Goal: Task Accomplishment & Management: Manage account settings

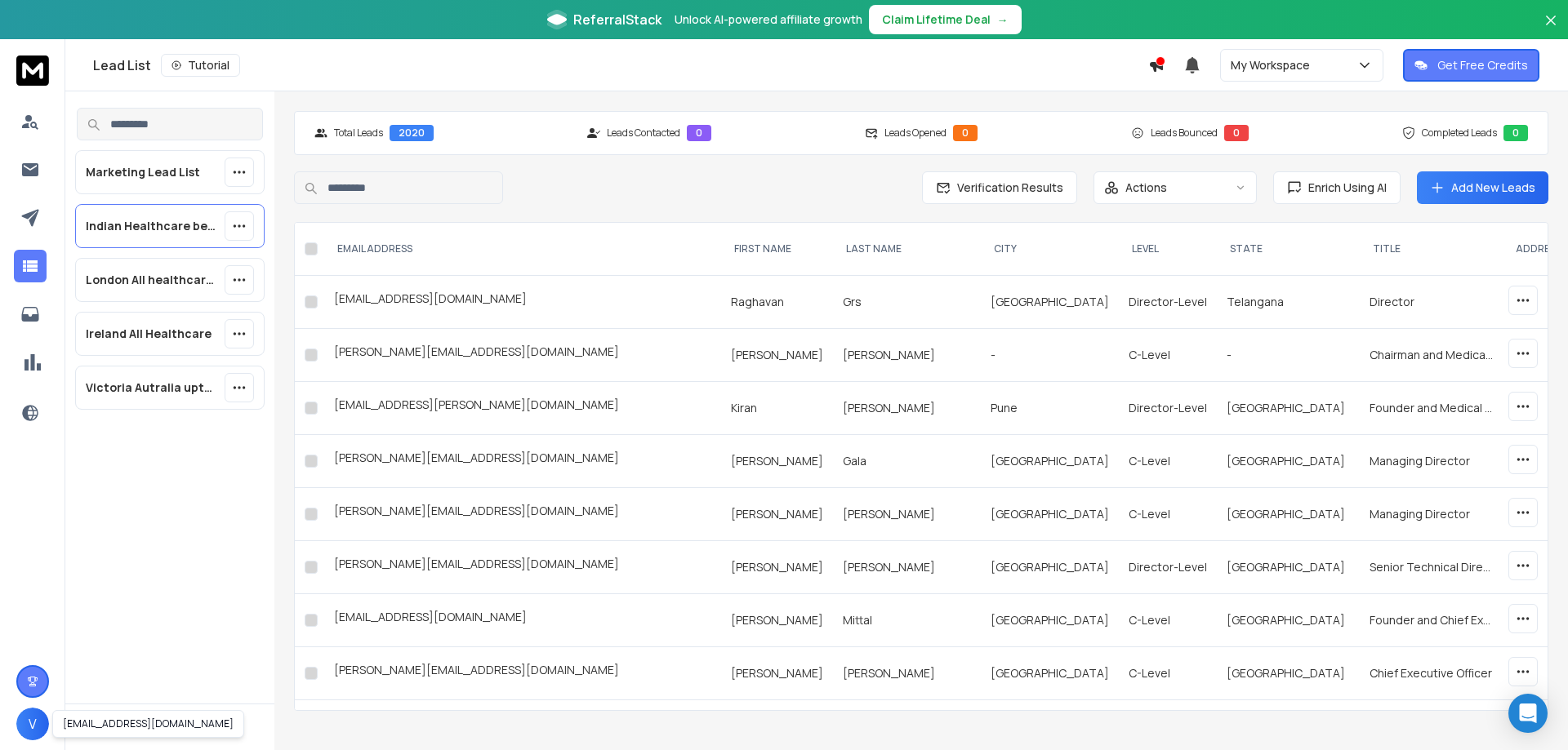
click at [35, 721] on span "V" at bounding box center [32, 723] width 32 height 32
click at [139, 718] on div "Logout" at bounding box center [150, 723] width 155 height 27
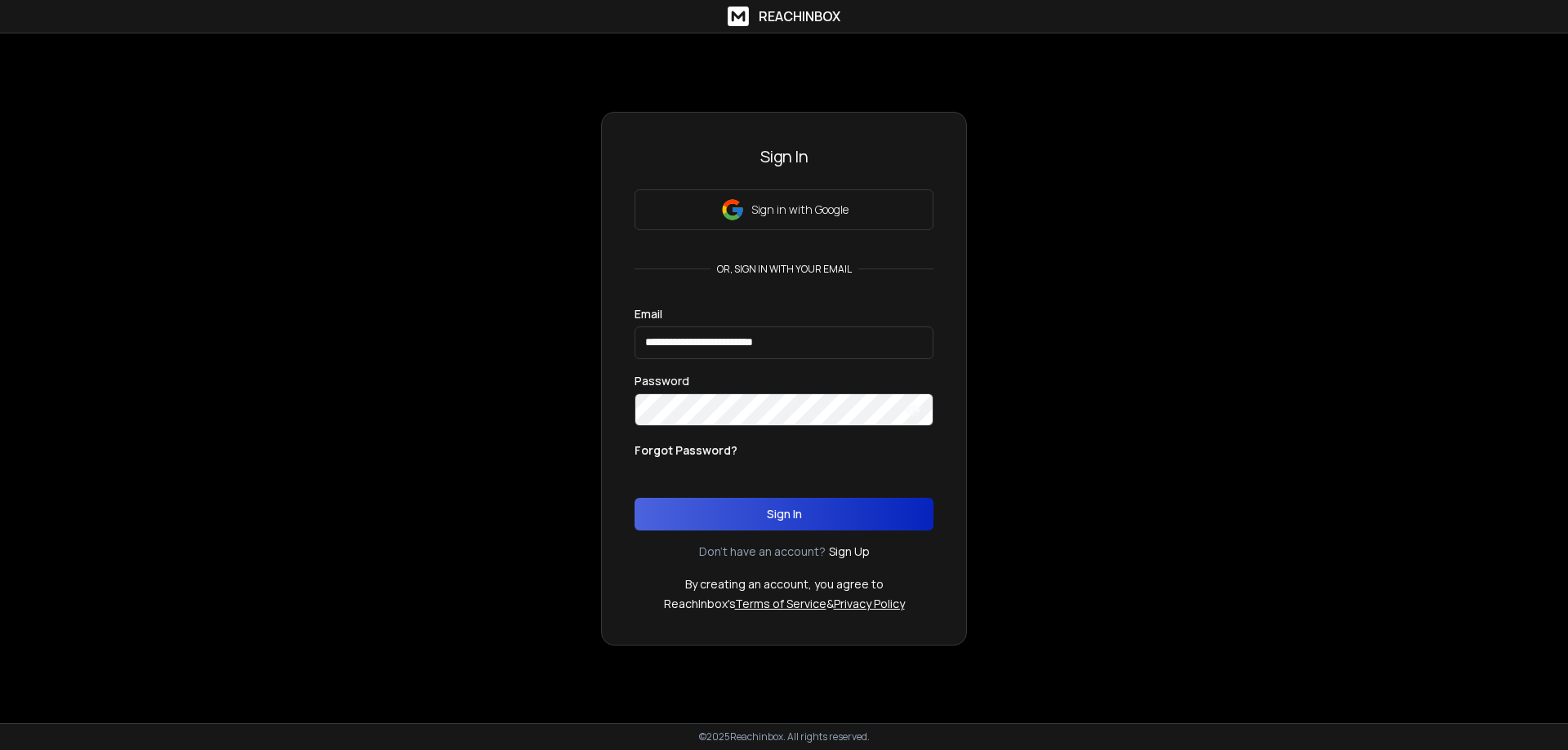
click at [847, 347] on input "**********" at bounding box center [784, 343] width 298 height 32
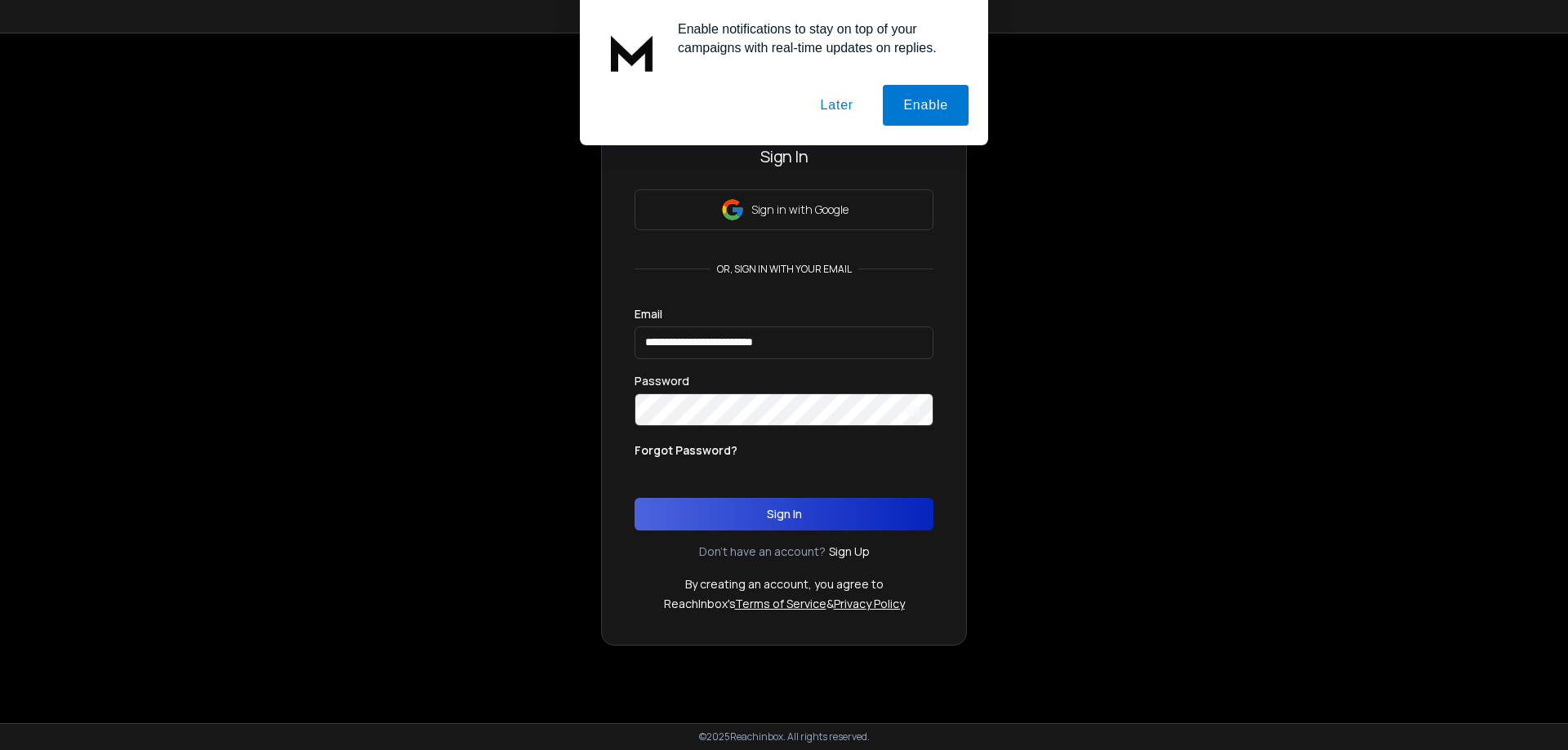
type input "**********"
click at [759, 513] on button "Sign In" at bounding box center [784, 514] width 298 height 32
click at [840, 108] on button "Later" at bounding box center [837, 105] width 74 height 41
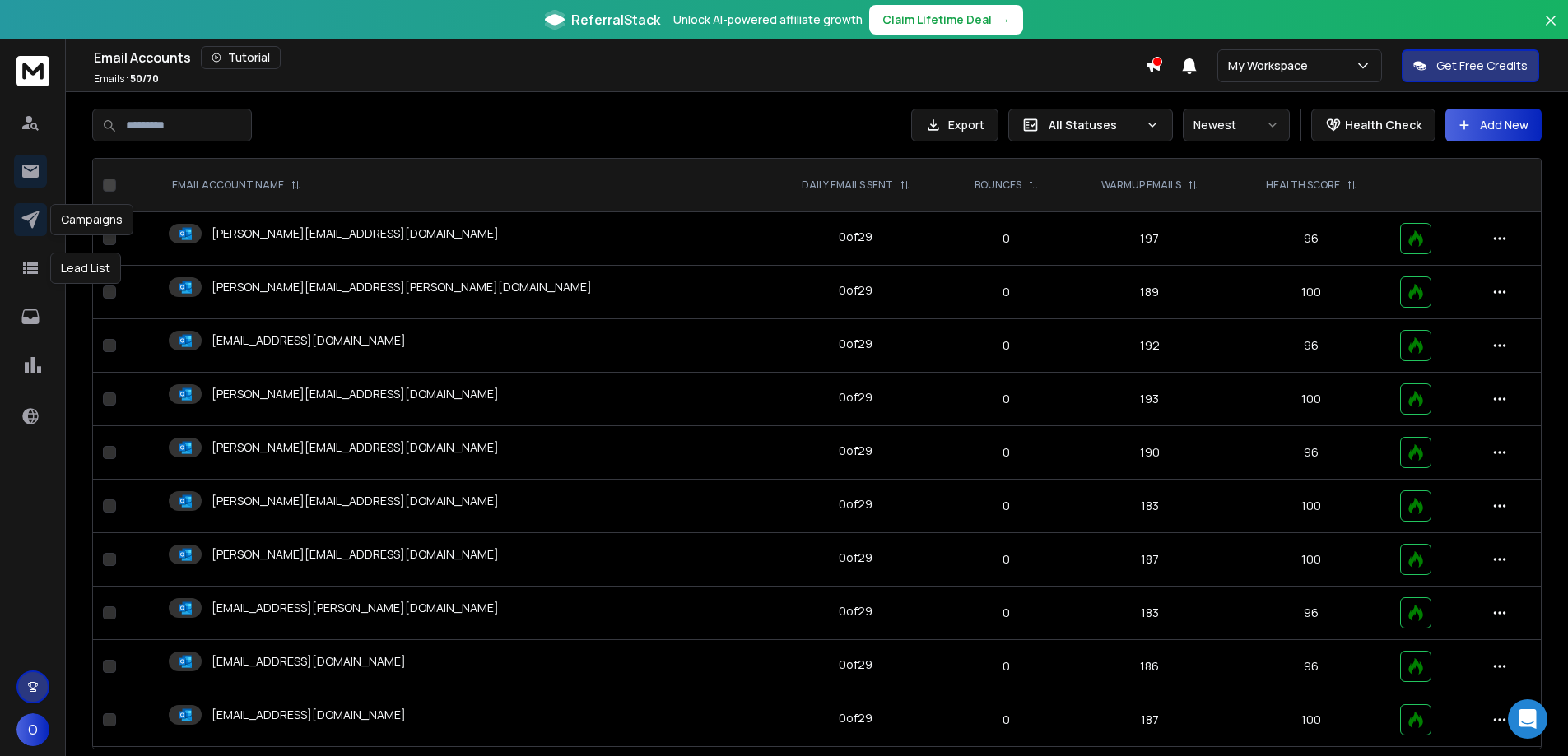
click at [23, 218] on icon at bounding box center [30, 220] width 17 height 17
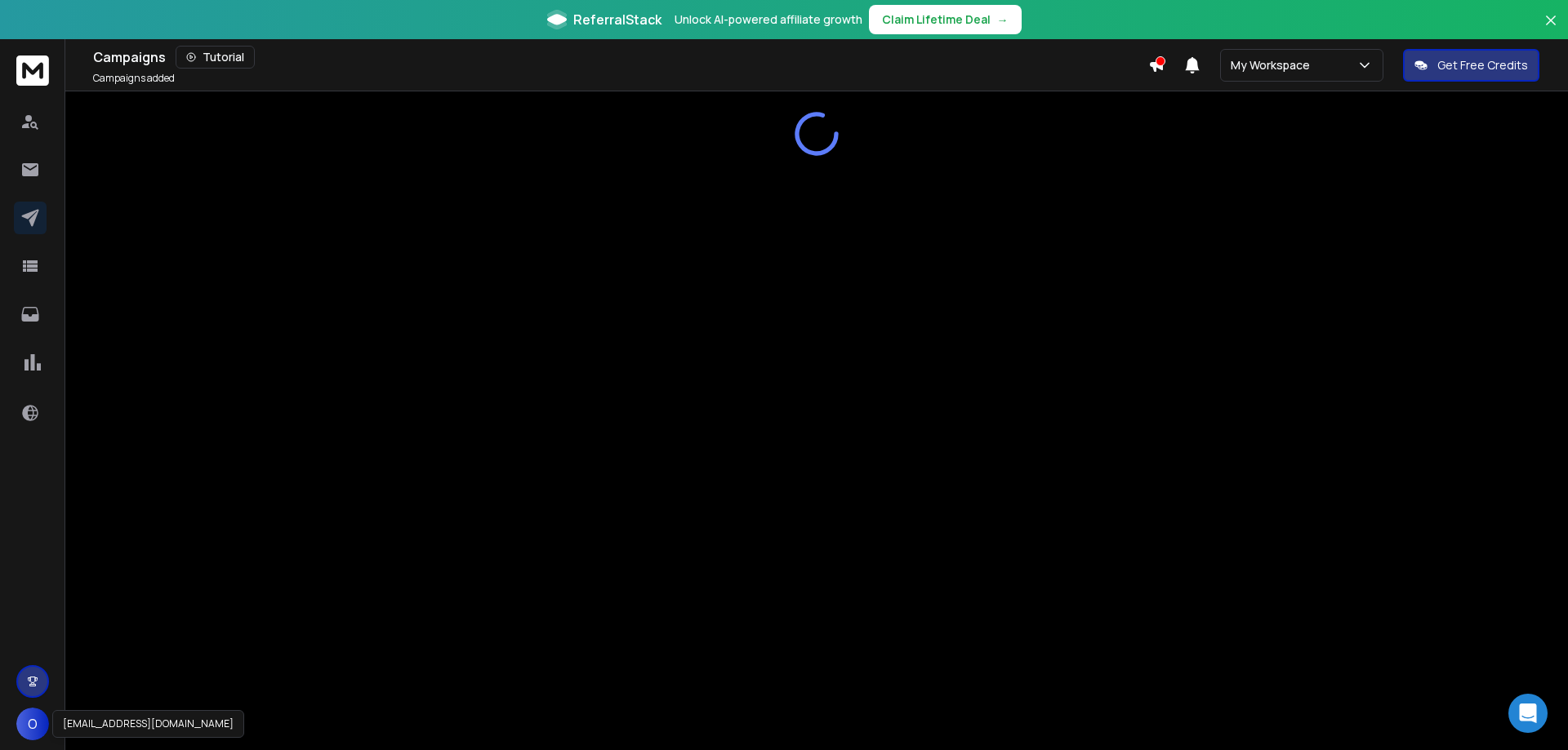
click at [35, 723] on span "O" at bounding box center [32, 723] width 32 height 32
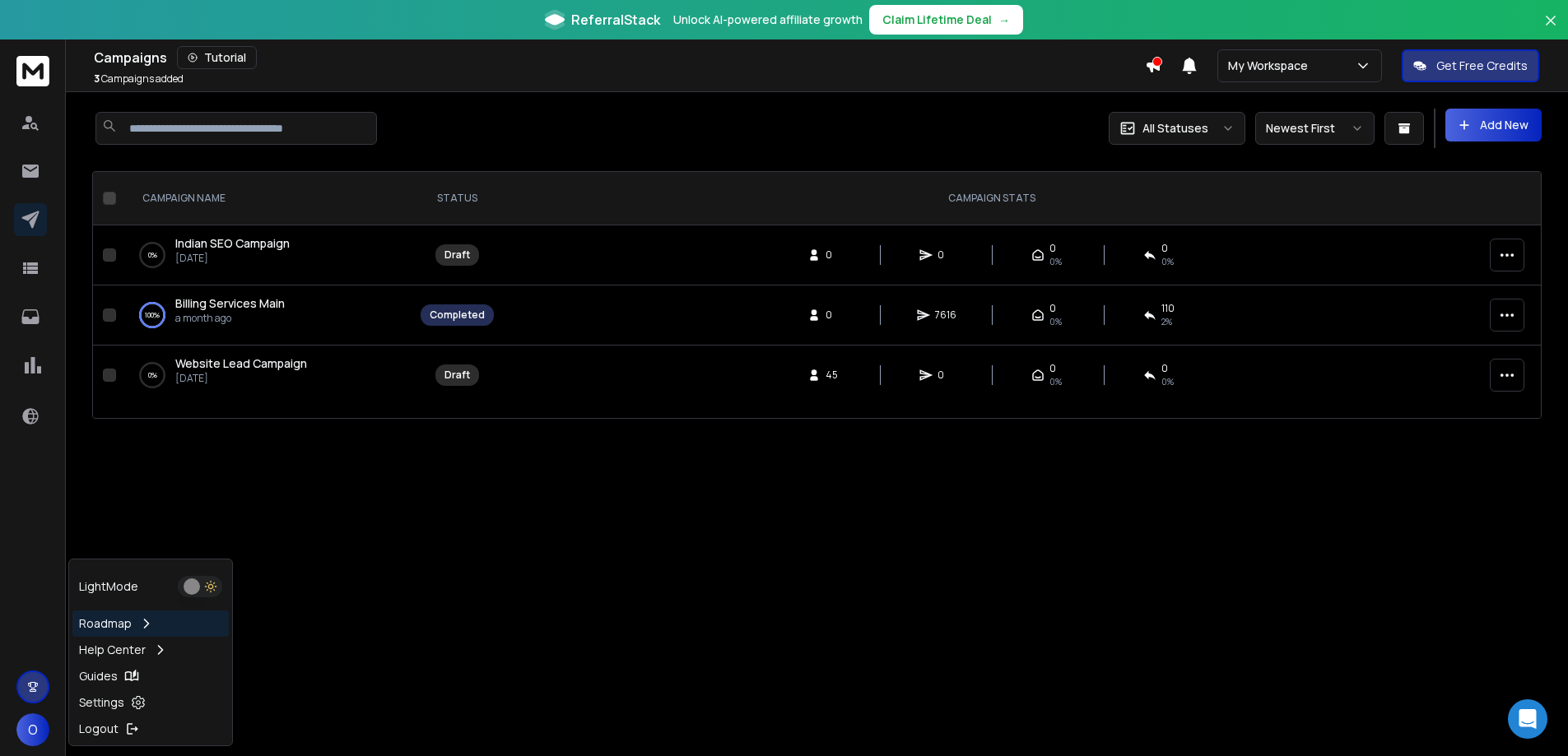
click at [201, 584] on button "button" at bounding box center [200, 586] width 45 height 21
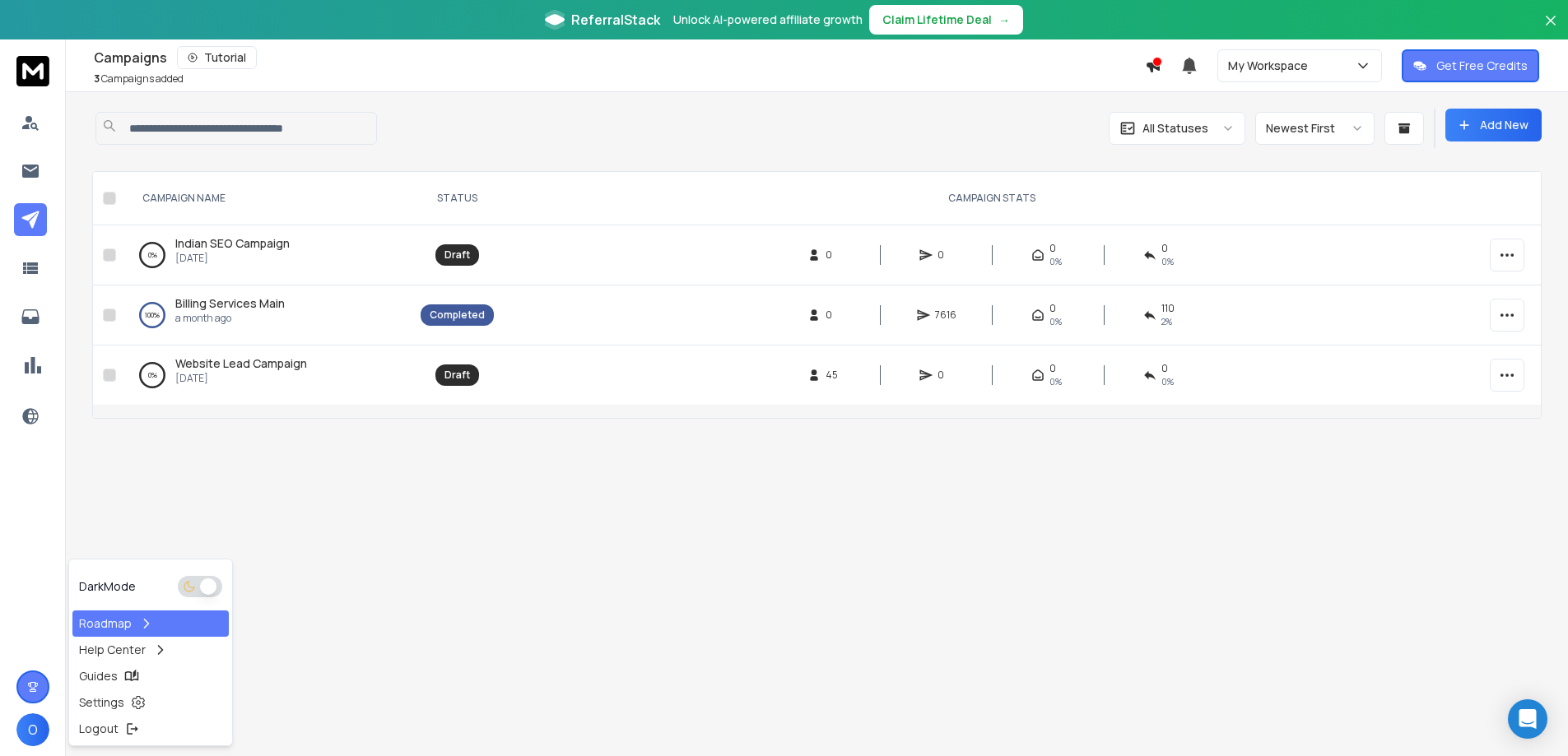
click at [0, 503] on div "O" at bounding box center [32, 401] width 66 height 724
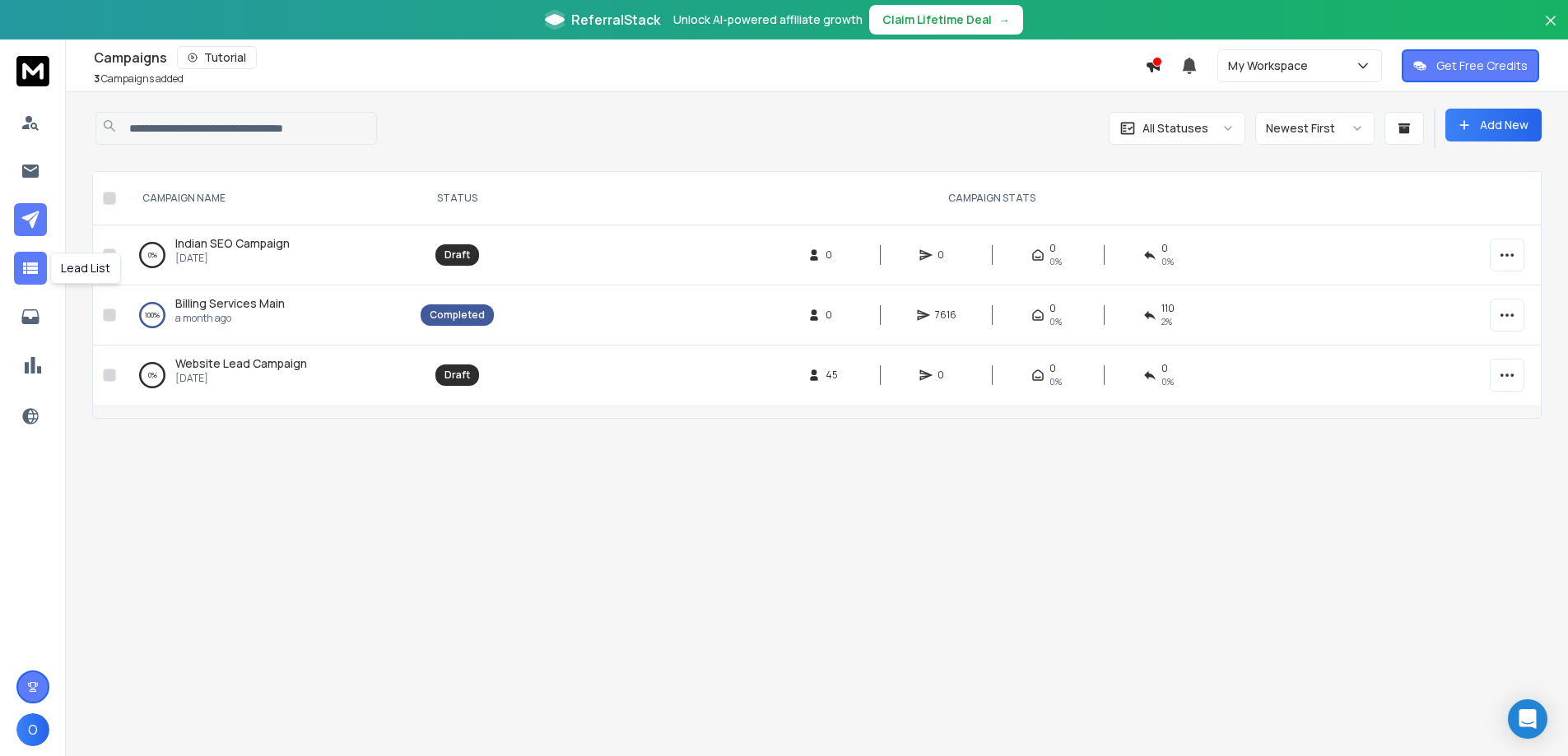
click at [29, 269] on icon at bounding box center [31, 268] width 15 height 11
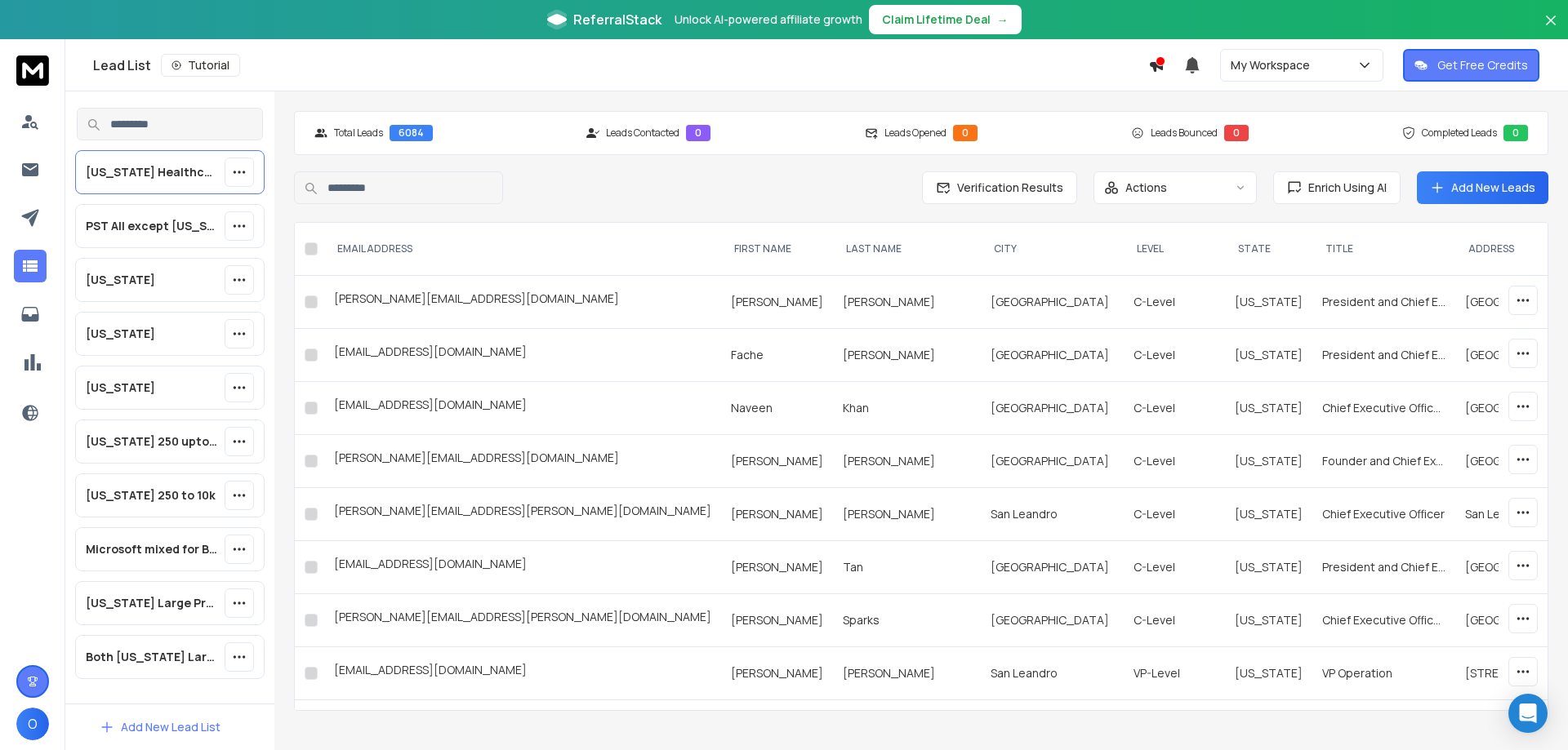
click at [112, 384] on div "Iowa" at bounding box center [170, 387] width 189 height 45
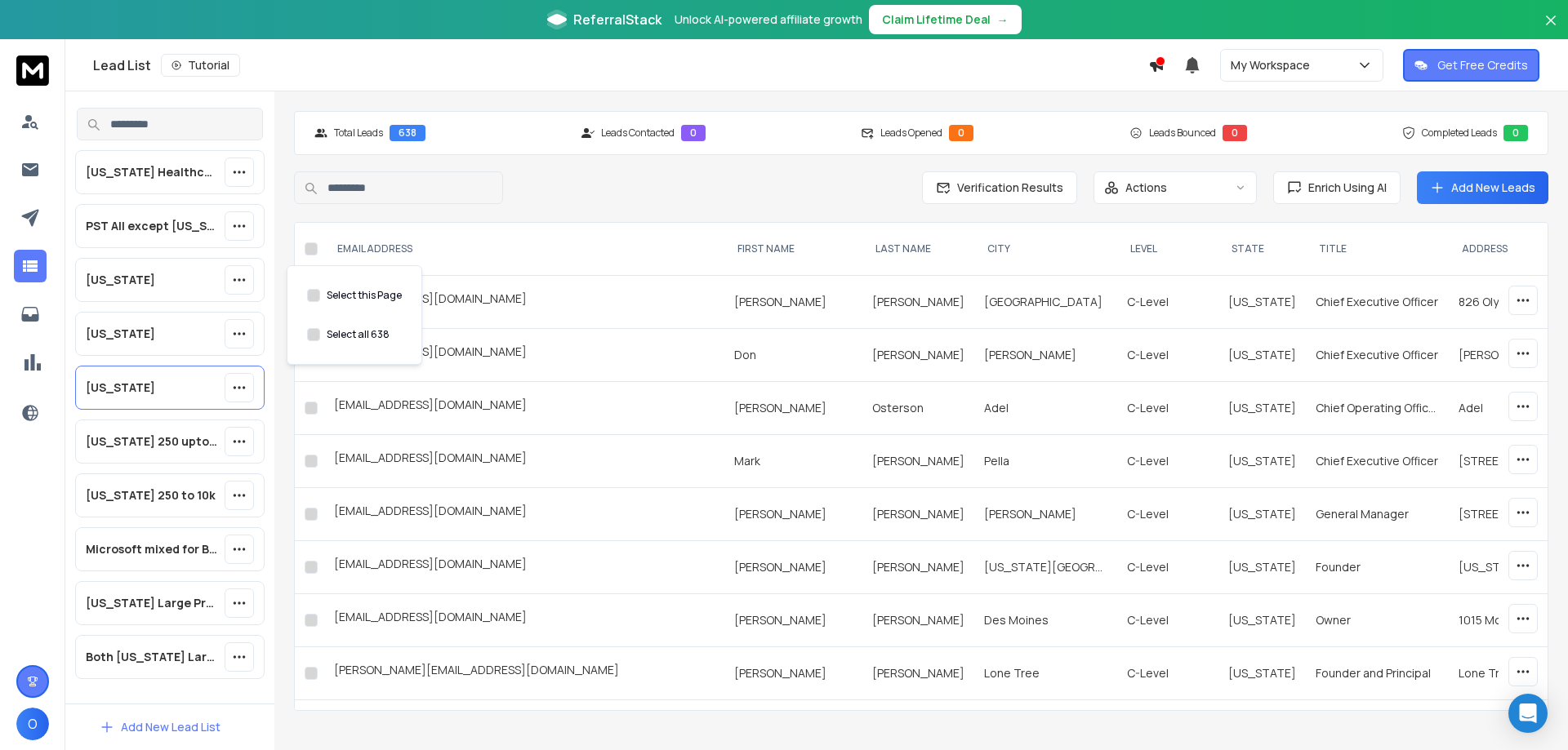
click at [311, 252] on button "Select this Page" at bounding box center [312, 249] width 13 height 13
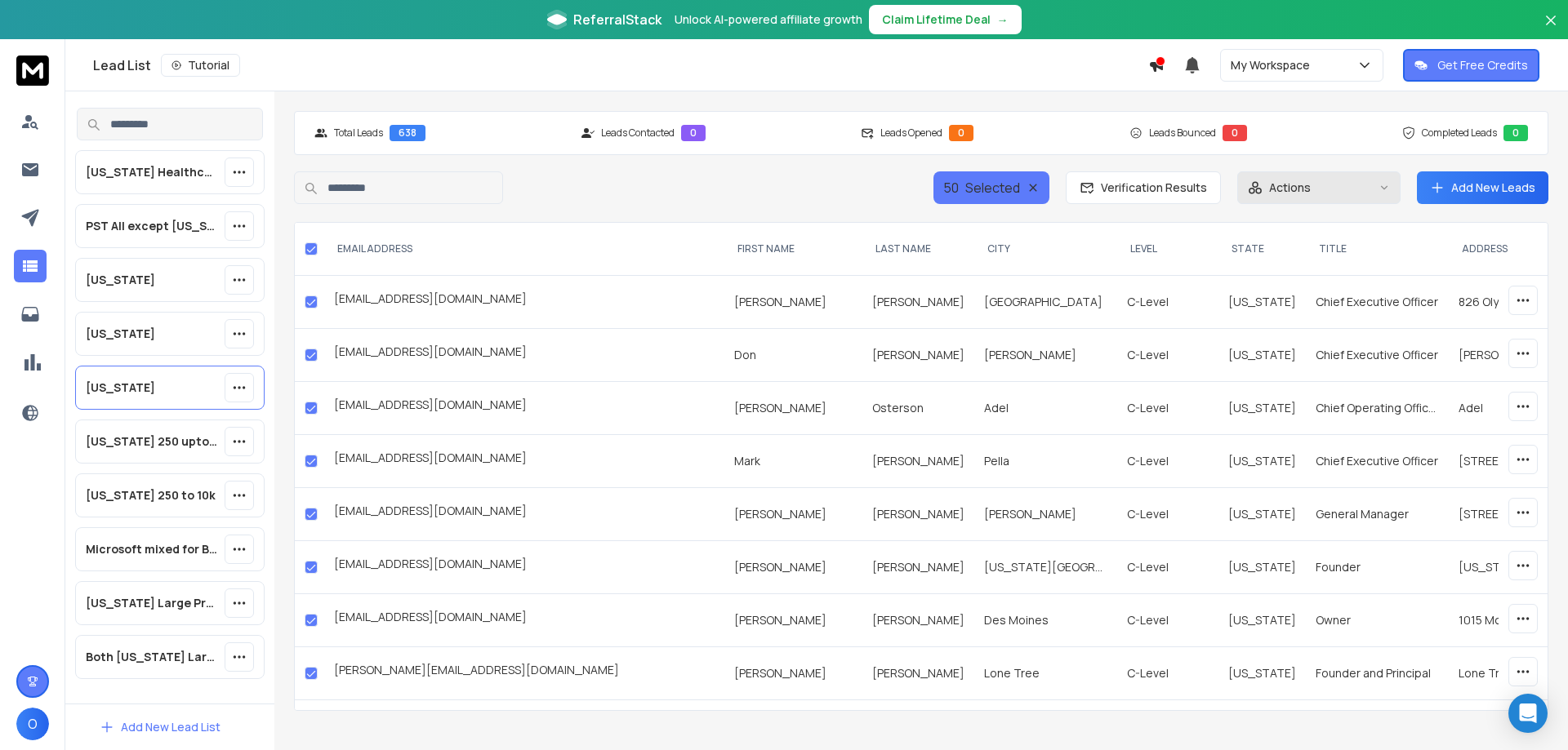
click at [1309, 190] on p "Actions" at bounding box center [1289, 188] width 42 height 16
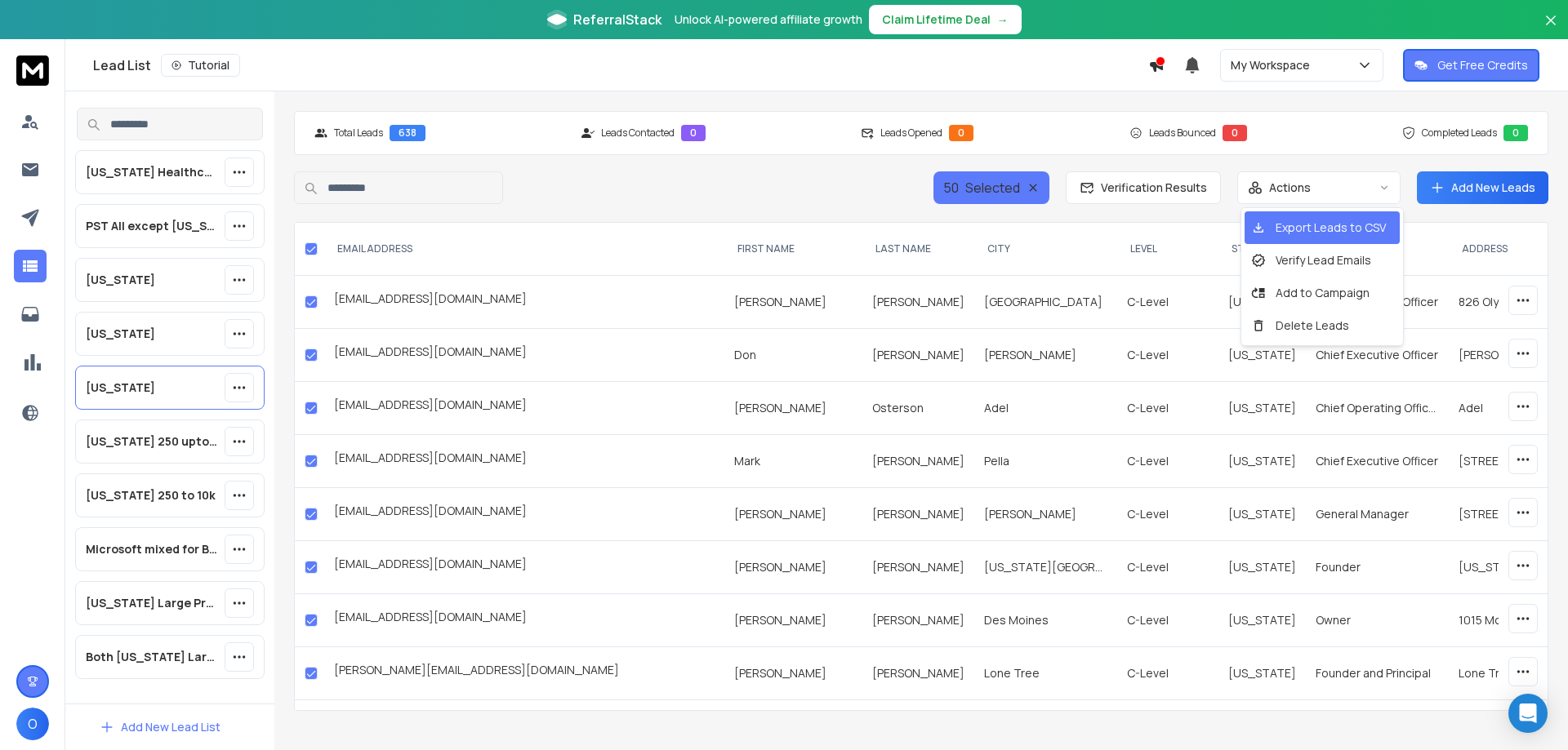
click at [1281, 228] on p "Export Leads to CSV" at bounding box center [1330, 227] width 117 height 23
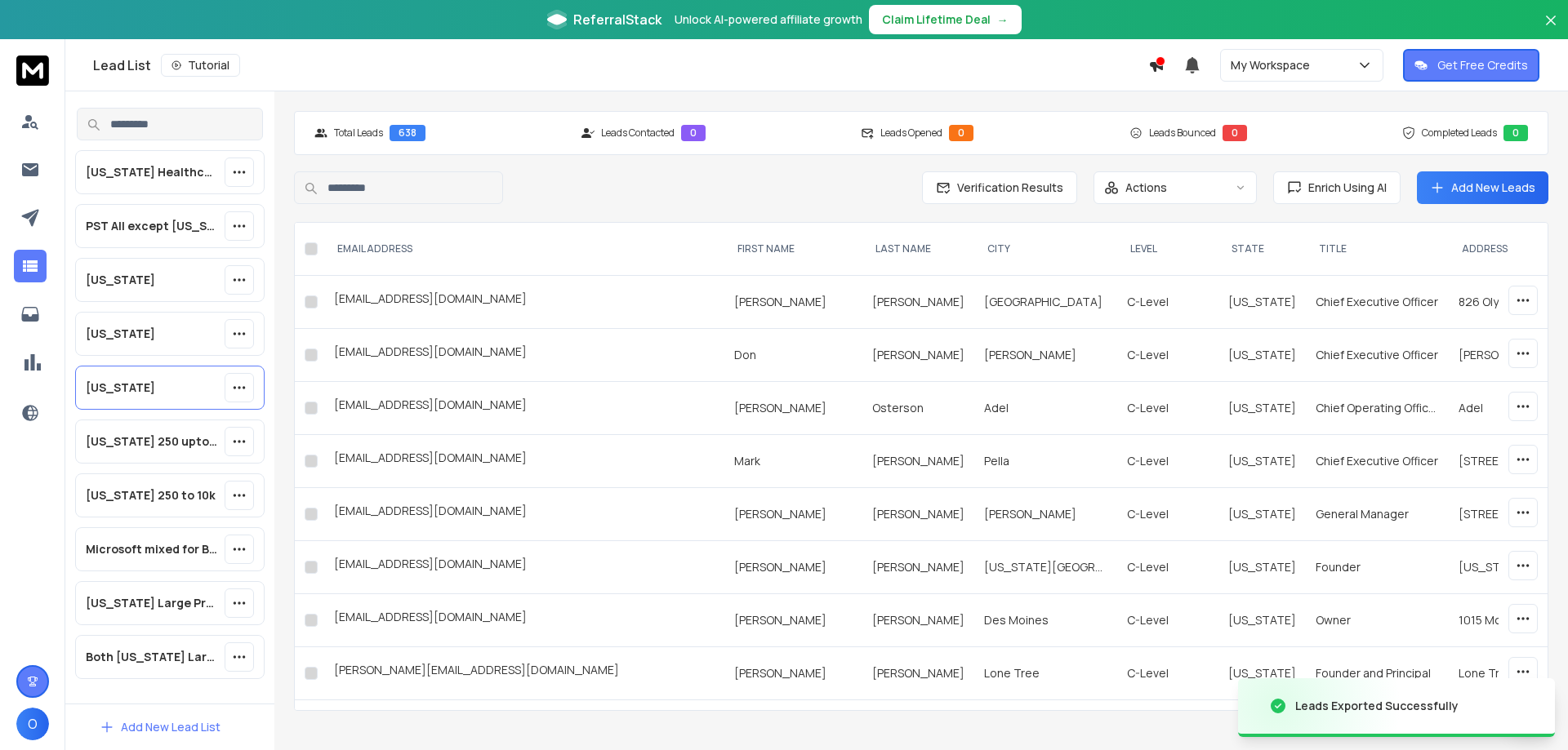
click at [23, 727] on span "O" at bounding box center [32, 723] width 32 height 32
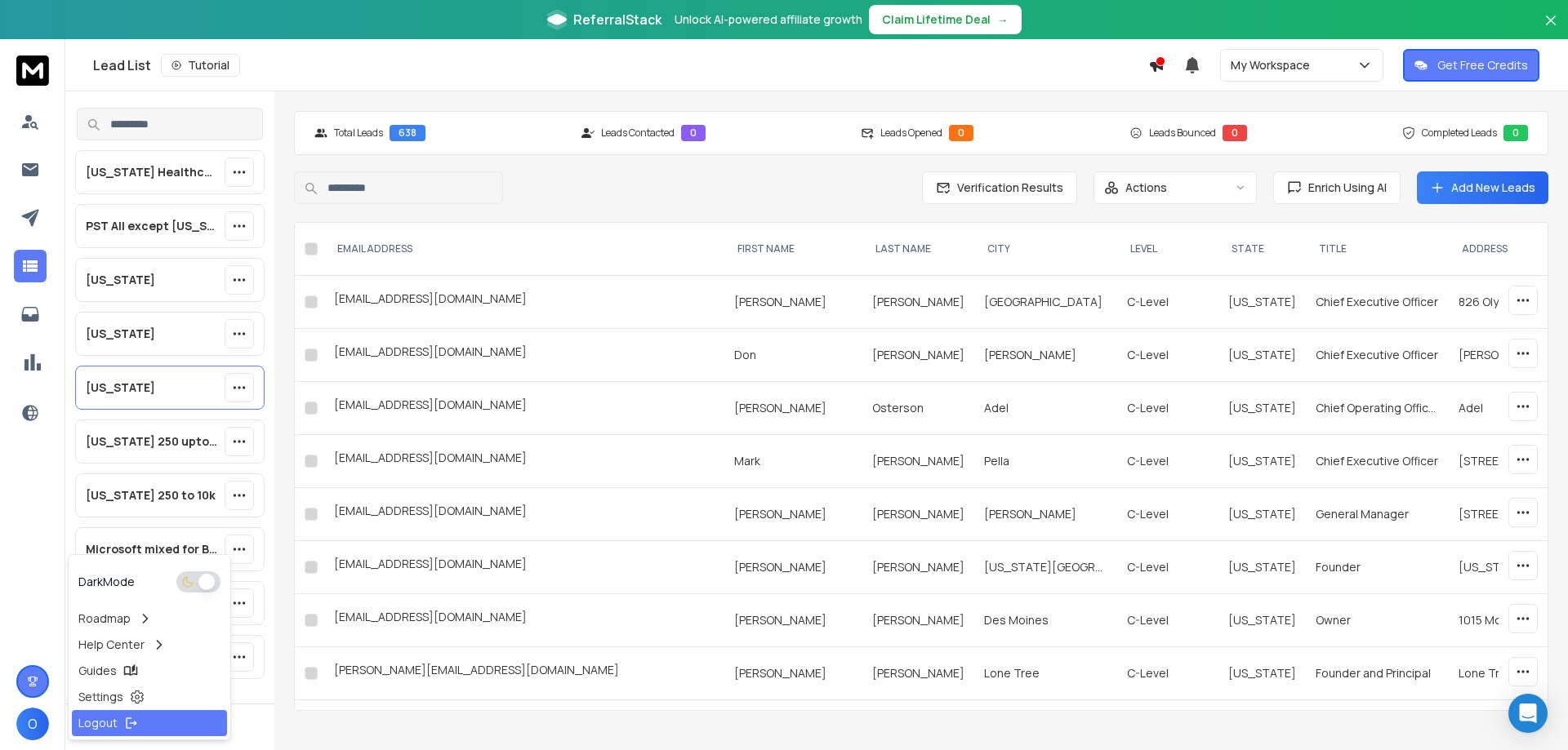
drag, startPoint x: 72, startPoint y: 721, endPoint x: 92, endPoint y: 707, distance: 24.4
click at [73, 721] on div "Logout" at bounding box center [150, 723] width 155 height 27
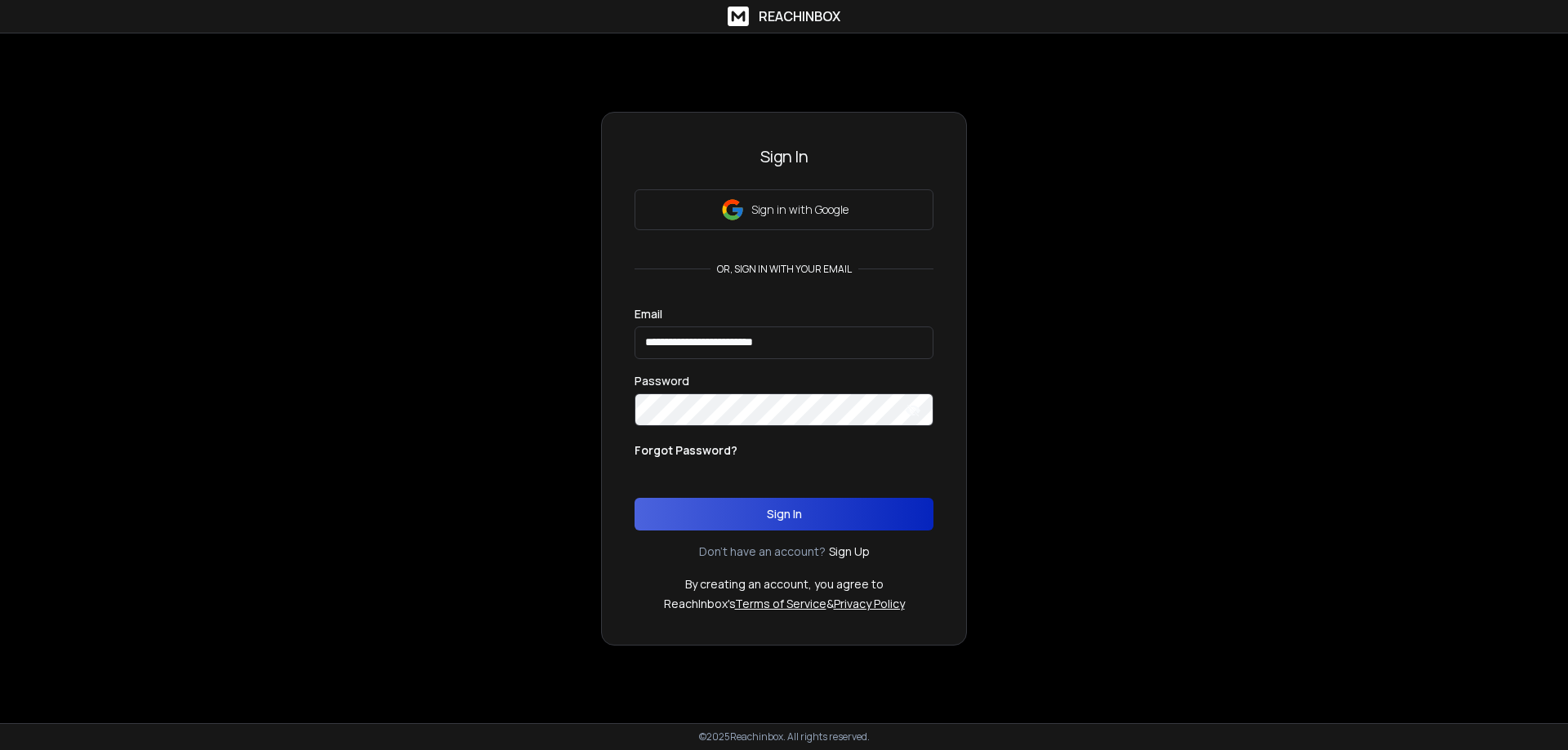
click at [813, 338] on input "**********" at bounding box center [784, 343] width 298 height 32
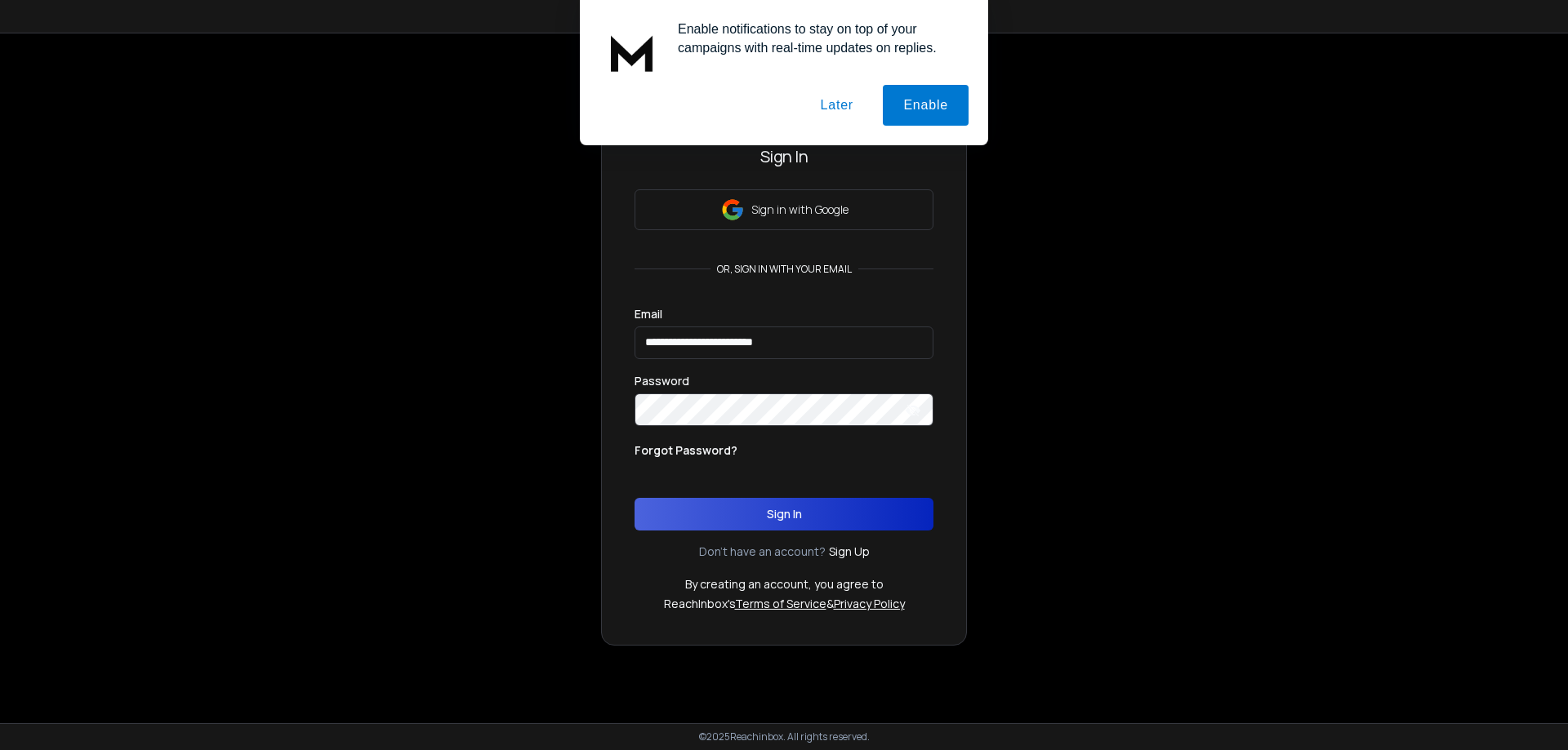
type input "**********"
click at [765, 518] on button "Sign In" at bounding box center [784, 514] width 298 height 32
click at [859, 105] on button "Later" at bounding box center [837, 105] width 74 height 41
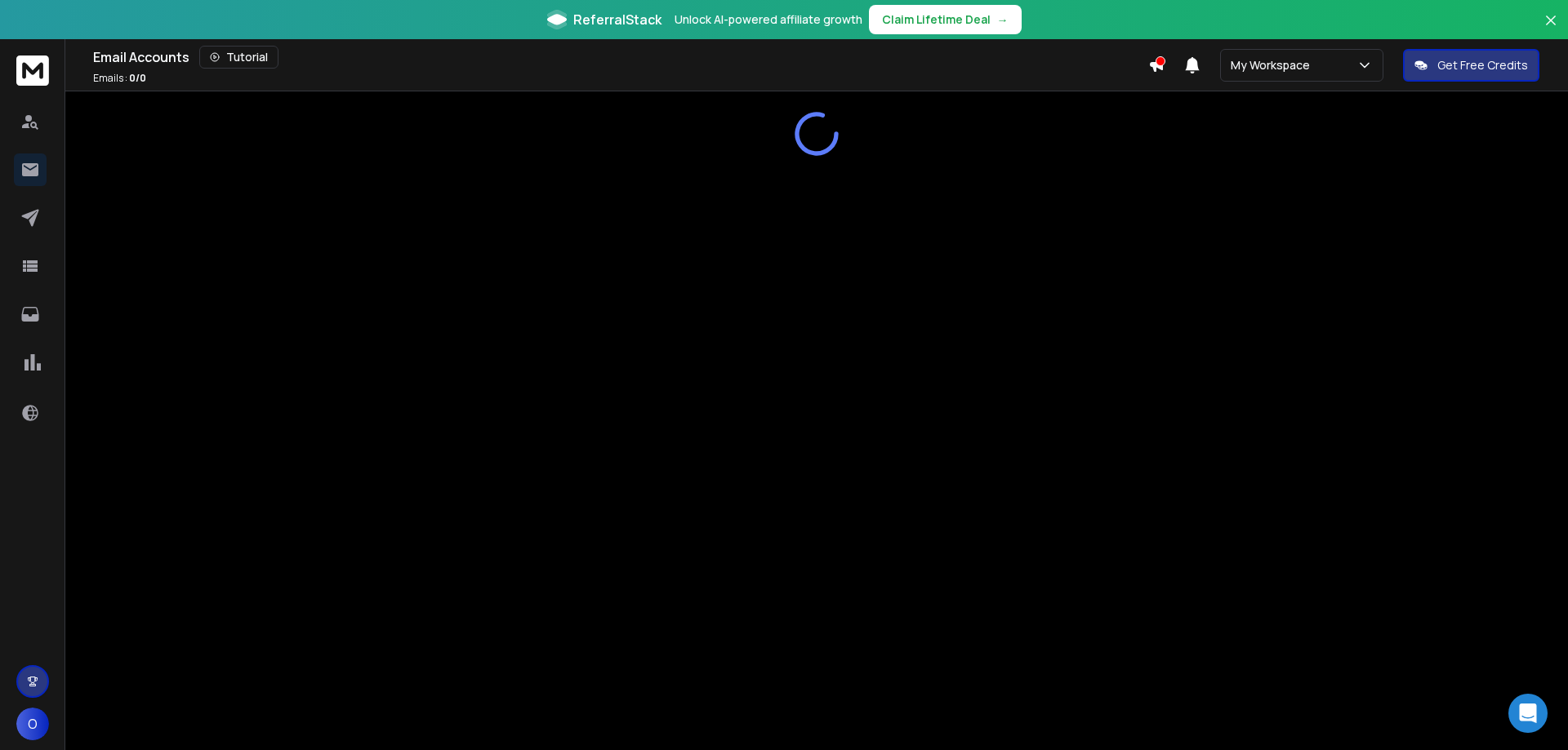
click at [1547, 15] on icon "Close banner" at bounding box center [1551, 21] width 15 height 15
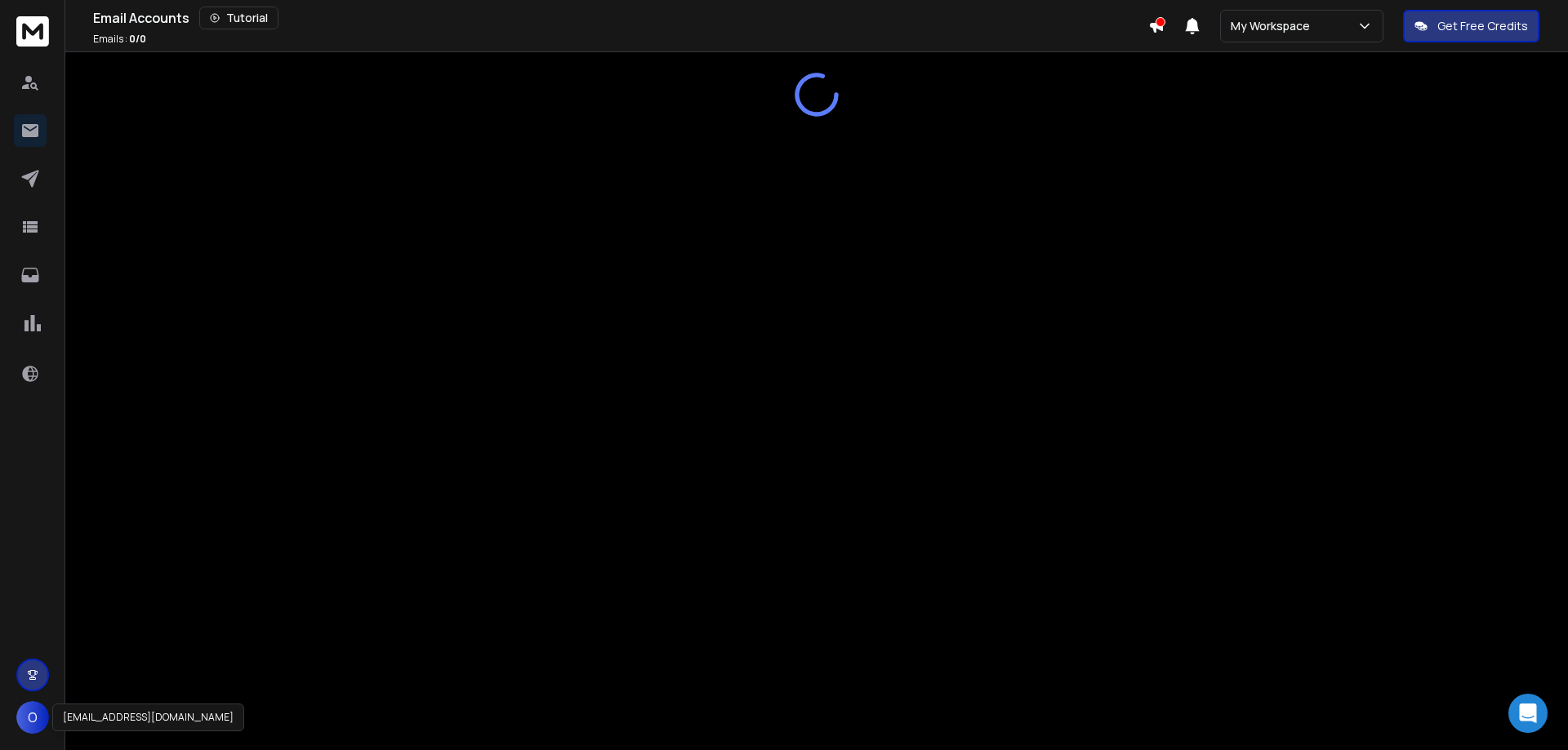
click at [12, 708] on div "O" at bounding box center [32, 375] width 65 height 750
drag, startPoint x: 21, startPoint y: 706, endPoint x: 64, endPoint y: 697, distance: 43.9
click at [26, 706] on span "O" at bounding box center [32, 717] width 32 height 32
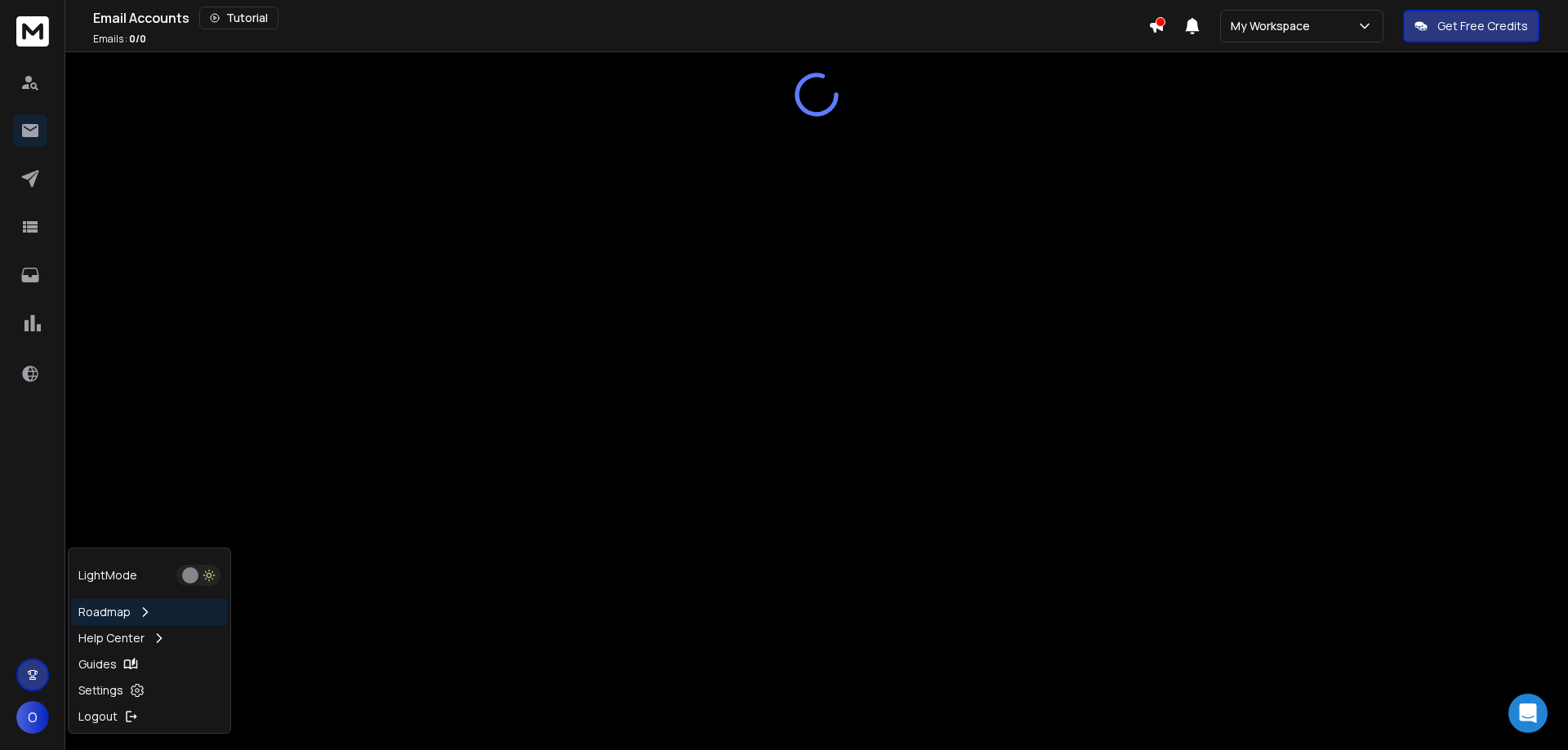
click at [199, 570] on button "button" at bounding box center [198, 575] width 45 height 21
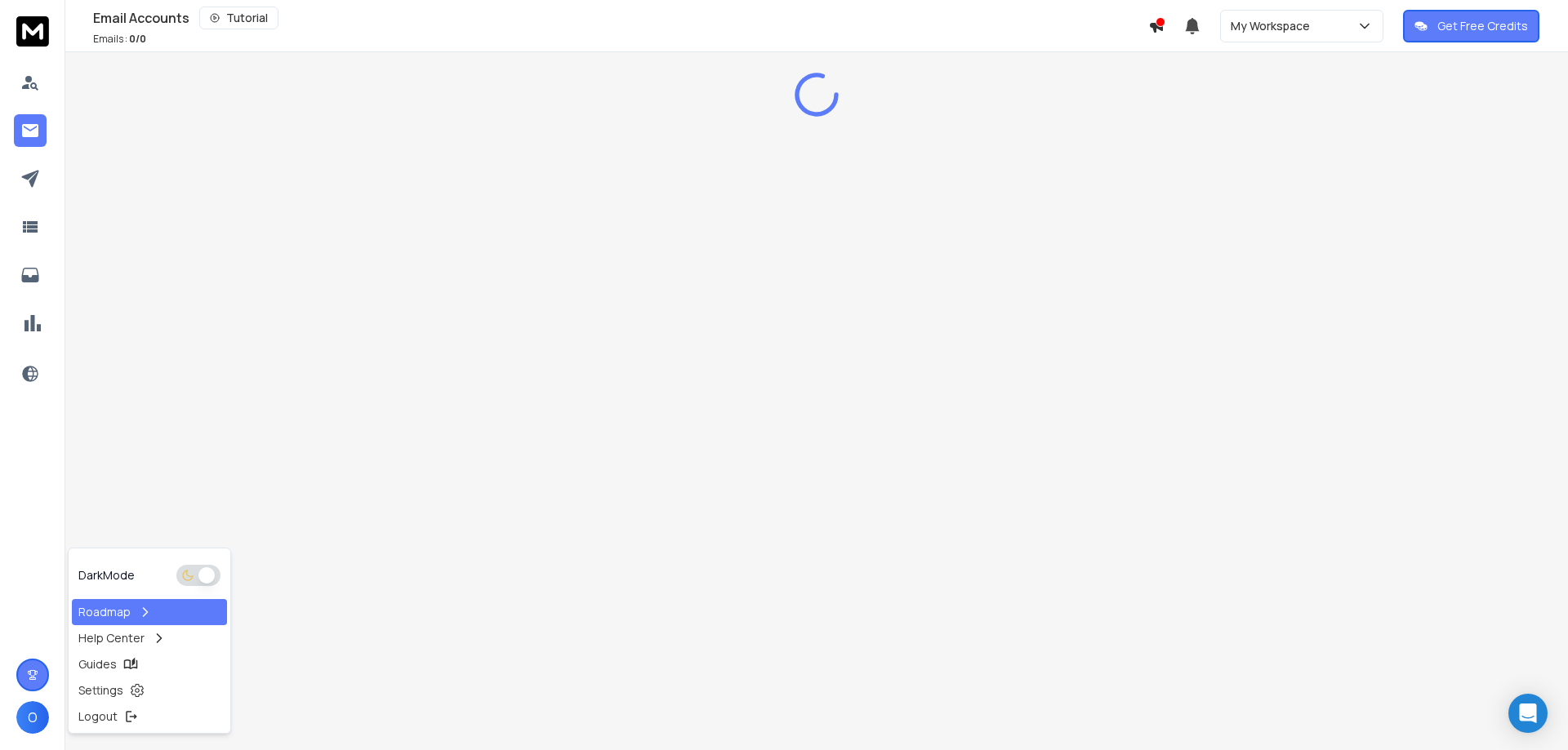
click at [34, 469] on div "O" at bounding box center [32, 375] width 65 height 750
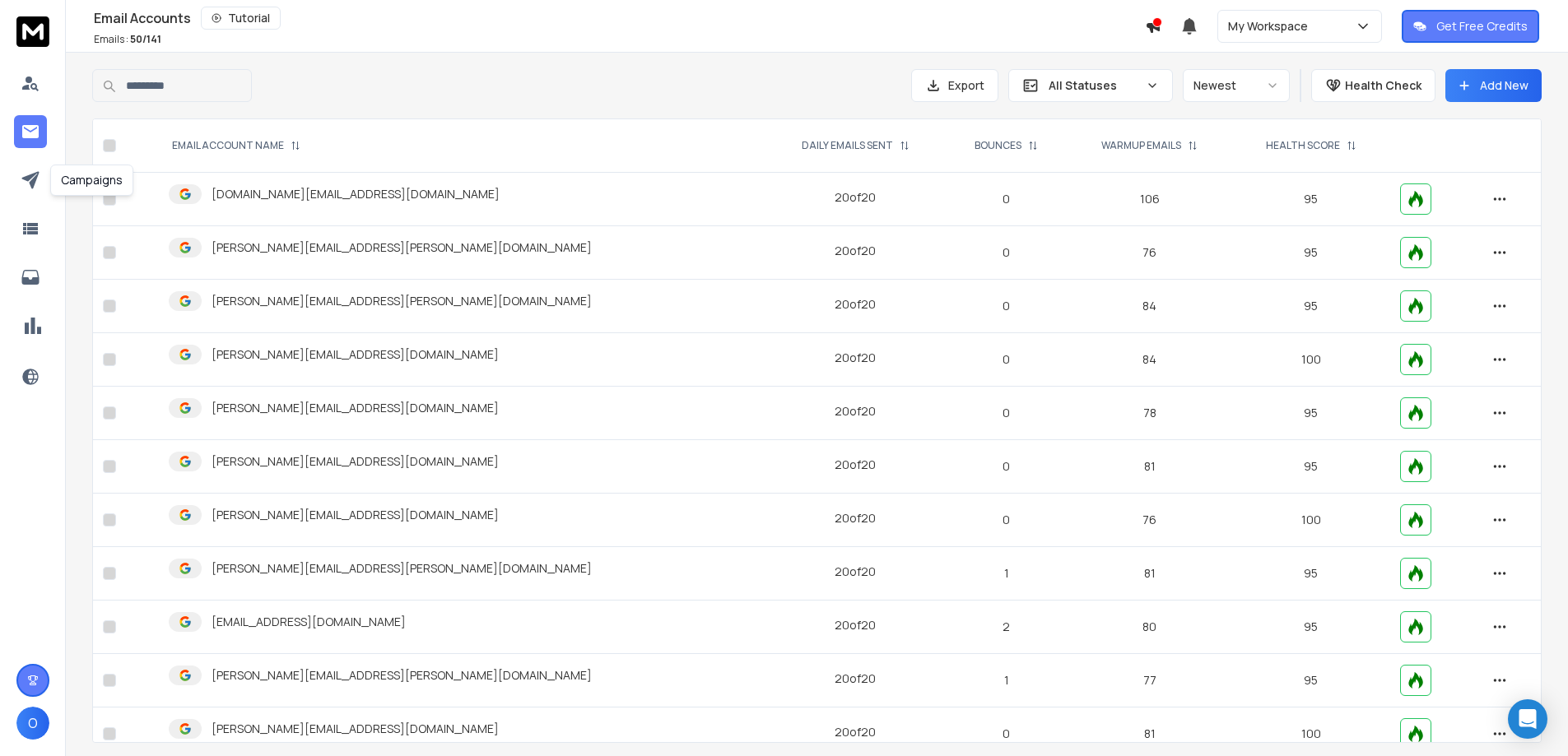
drag, startPoint x: 41, startPoint y: 166, endPoint x: 49, endPoint y: 171, distance: 9.4
click at [42, 166] on link at bounding box center [31, 180] width 32 height 32
drag, startPoint x: 21, startPoint y: 179, endPoint x: 31, endPoint y: 176, distance: 10.4
click at [21, 179] on icon at bounding box center [31, 179] width 20 height 20
click at [31, 180] on icon at bounding box center [31, 179] width 20 height 20
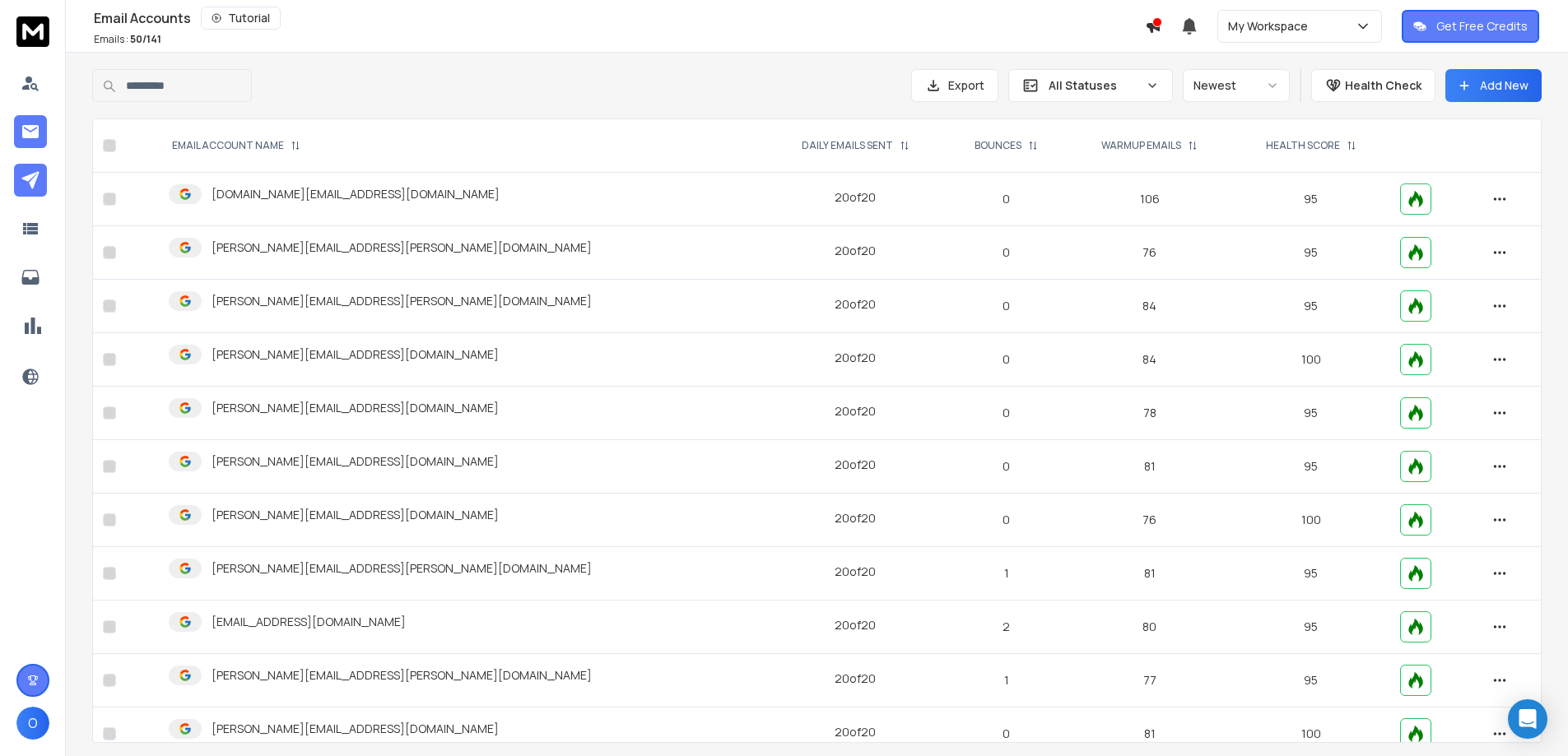
click at [31, 180] on icon at bounding box center [31, 179] width 20 height 20
click at [30, 178] on icon at bounding box center [30, 180] width 17 height 17
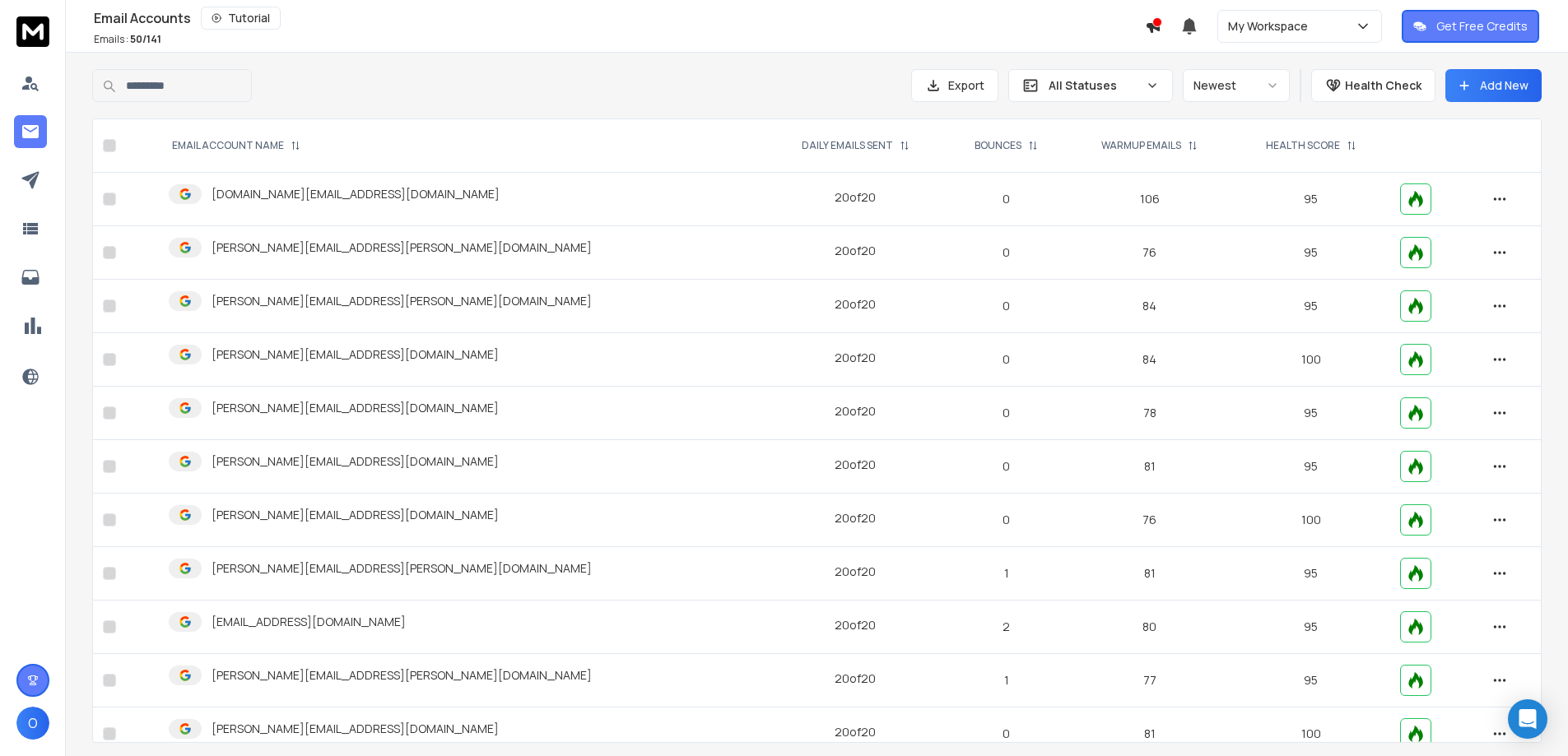
click at [0, 166] on div "O" at bounding box center [32, 378] width 66 height 756
click at [0, 163] on div "O" at bounding box center [32, 378] width 66 height 756
drag, startPoint x: 0, startPoint y: 160, endPoint x: 22, endPoint y: 184, distance: 32.6
click at [0, 170] on div "O" at bounding box center [32, 378] width 66 height 756
click at [27, 178] on icon at bounding box center [30, 180] width 17 height 17
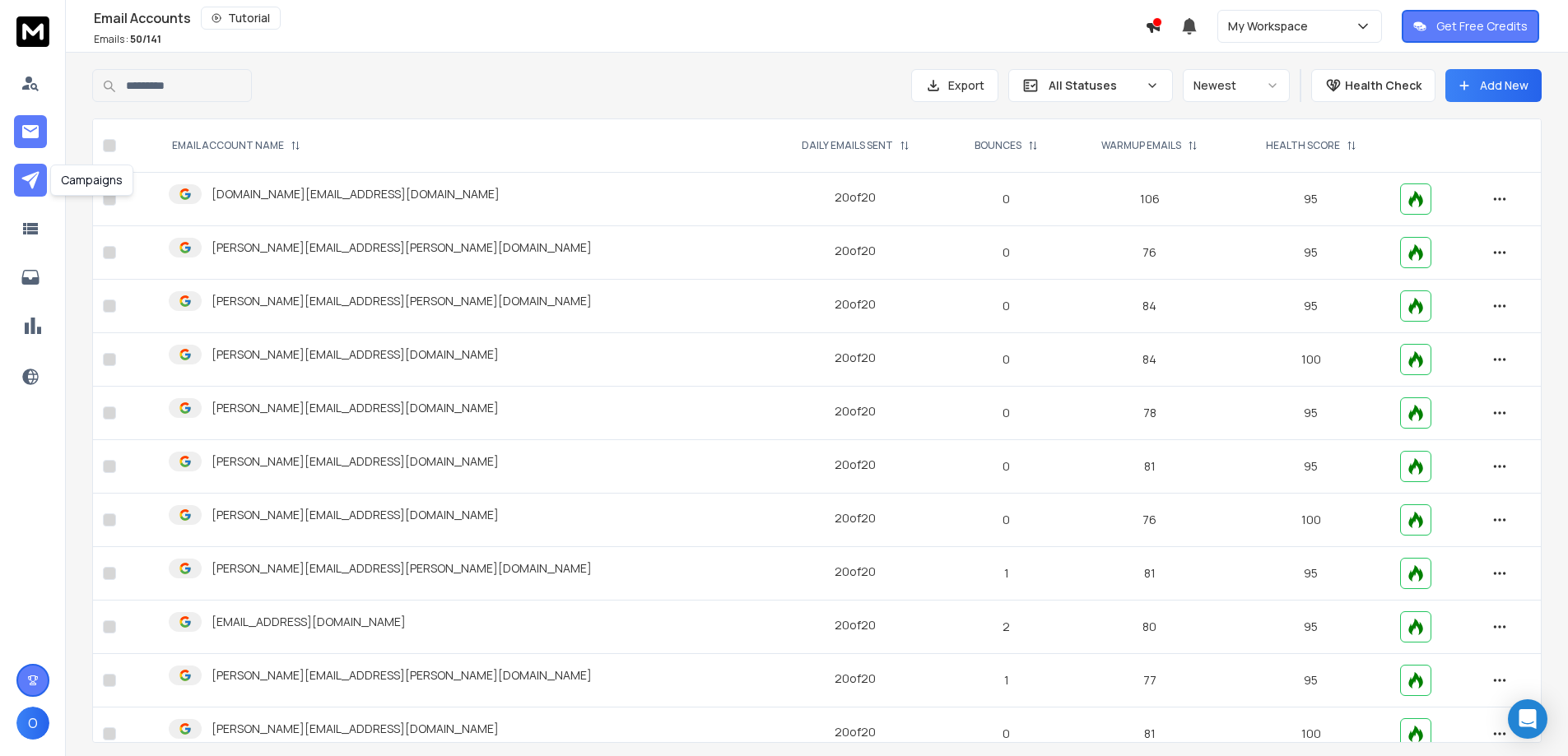
click at [27, 178] on icon at bounding box center [30, 180] width 17 height 17
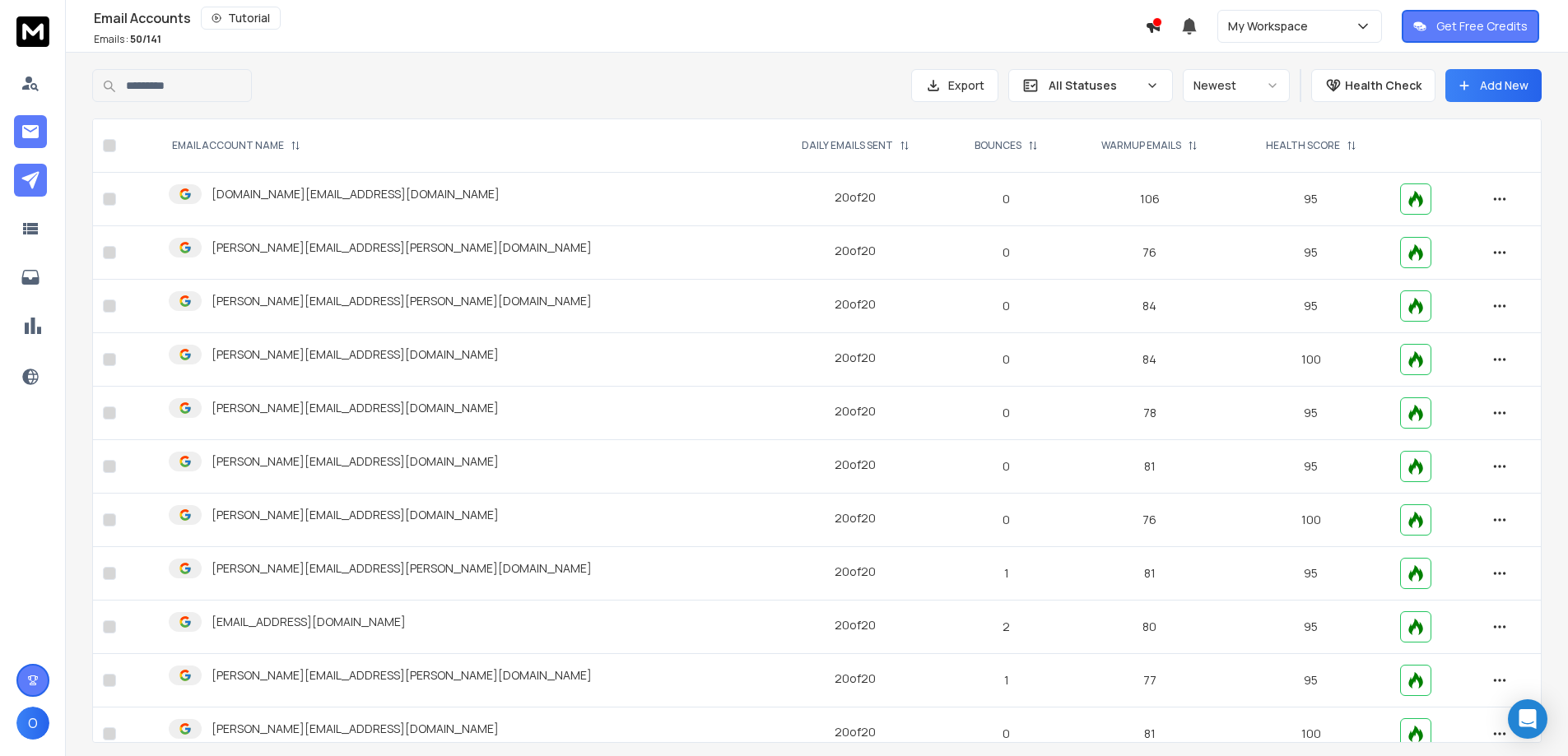
click at [27, 178] on icon at bounding box center [30, 180] width 17 height 17
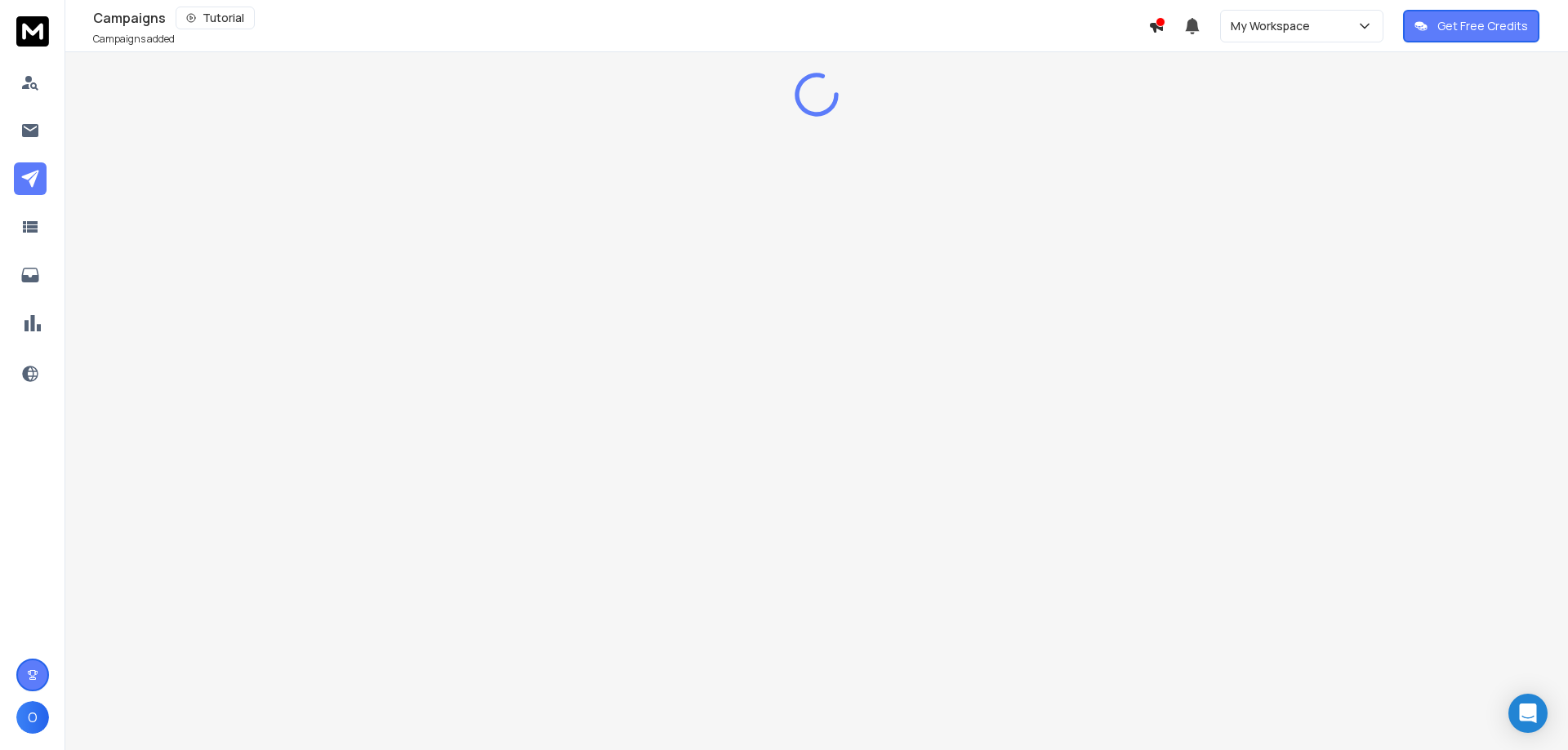
click at [27, 177] on icon at bounding box center [29, 179] width 17 height 17
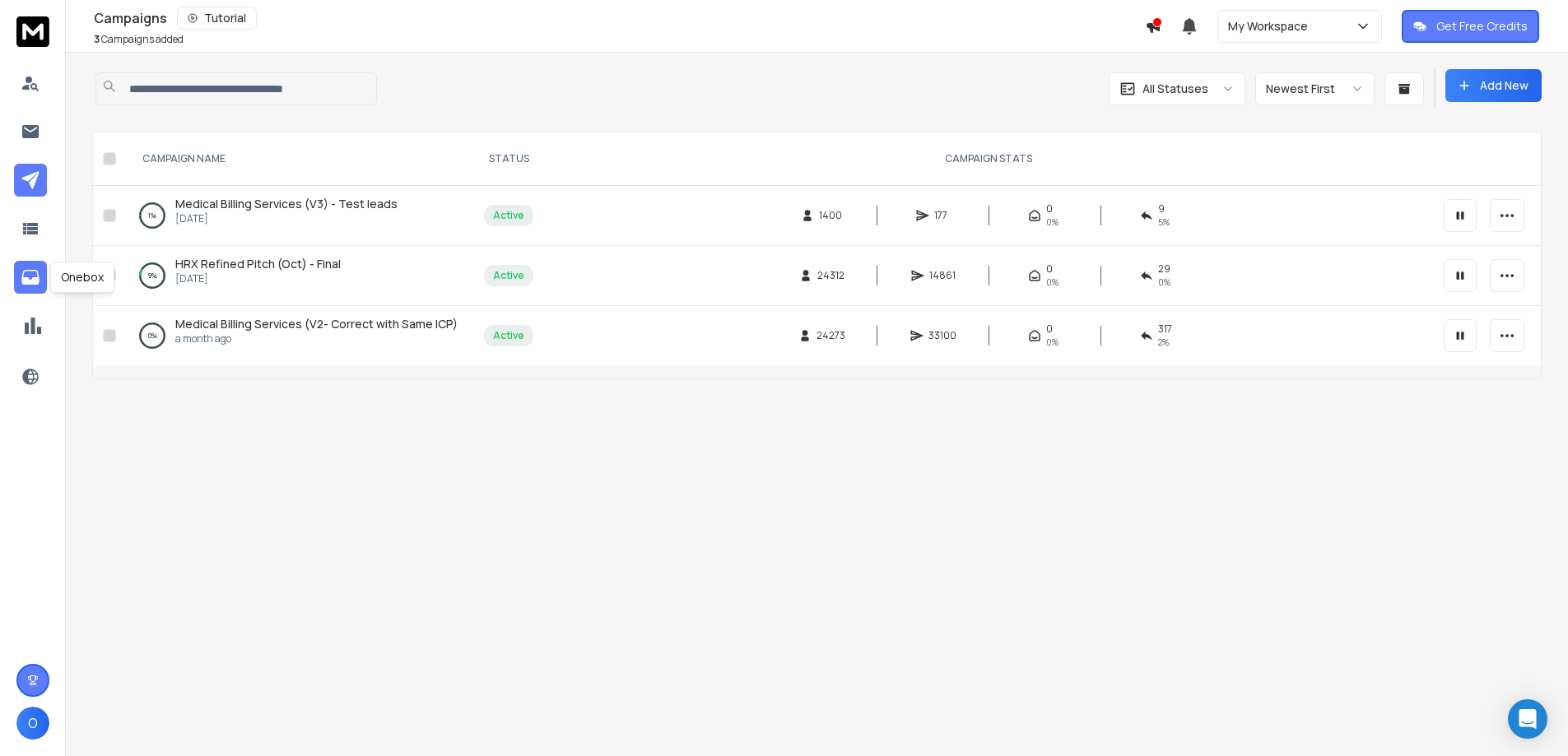
click at [32, 284] on icon at bounding box center [30, 278] width 17 height 15
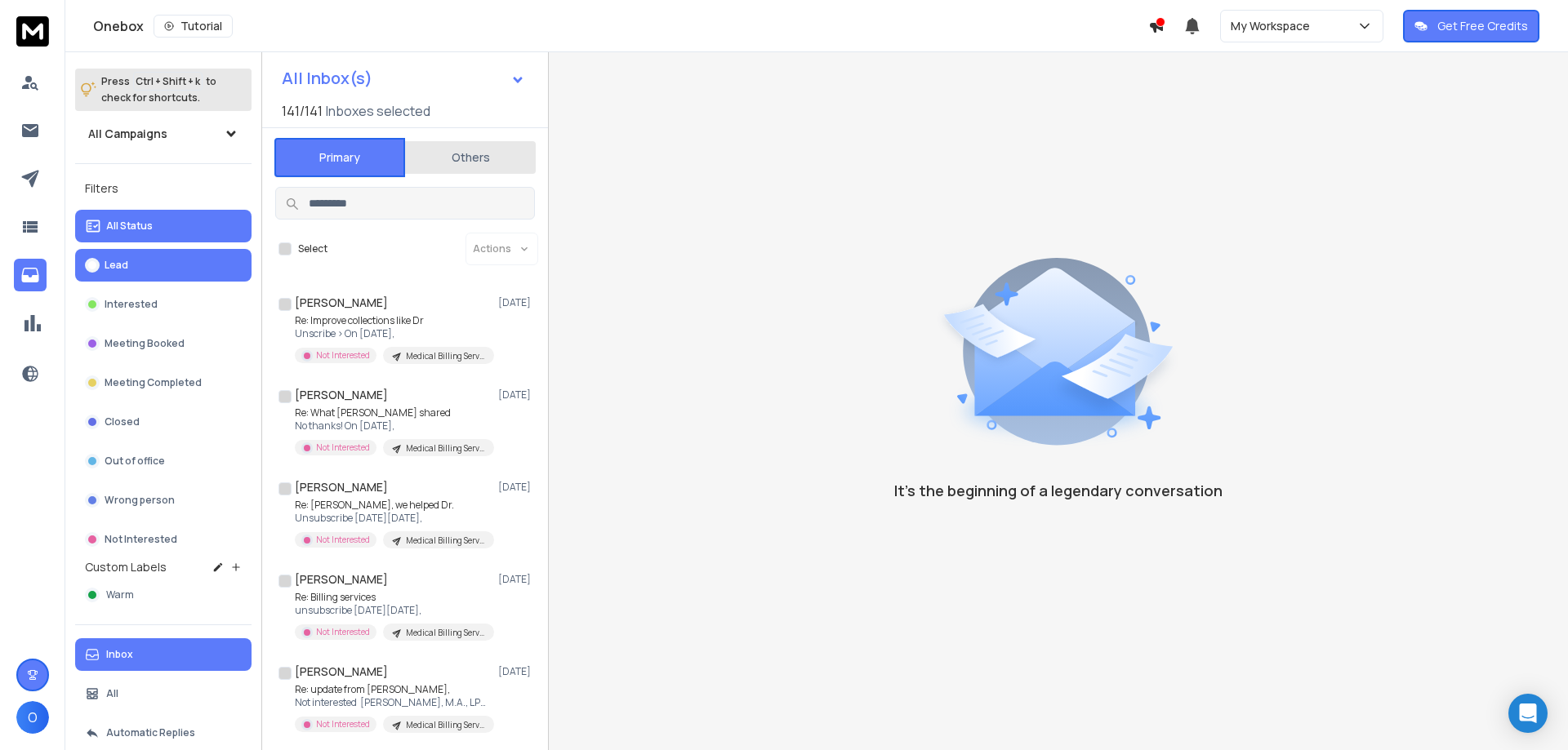
click at [174, 258] on button "Lead" at bounding box center [163, 265] width 176 height 32
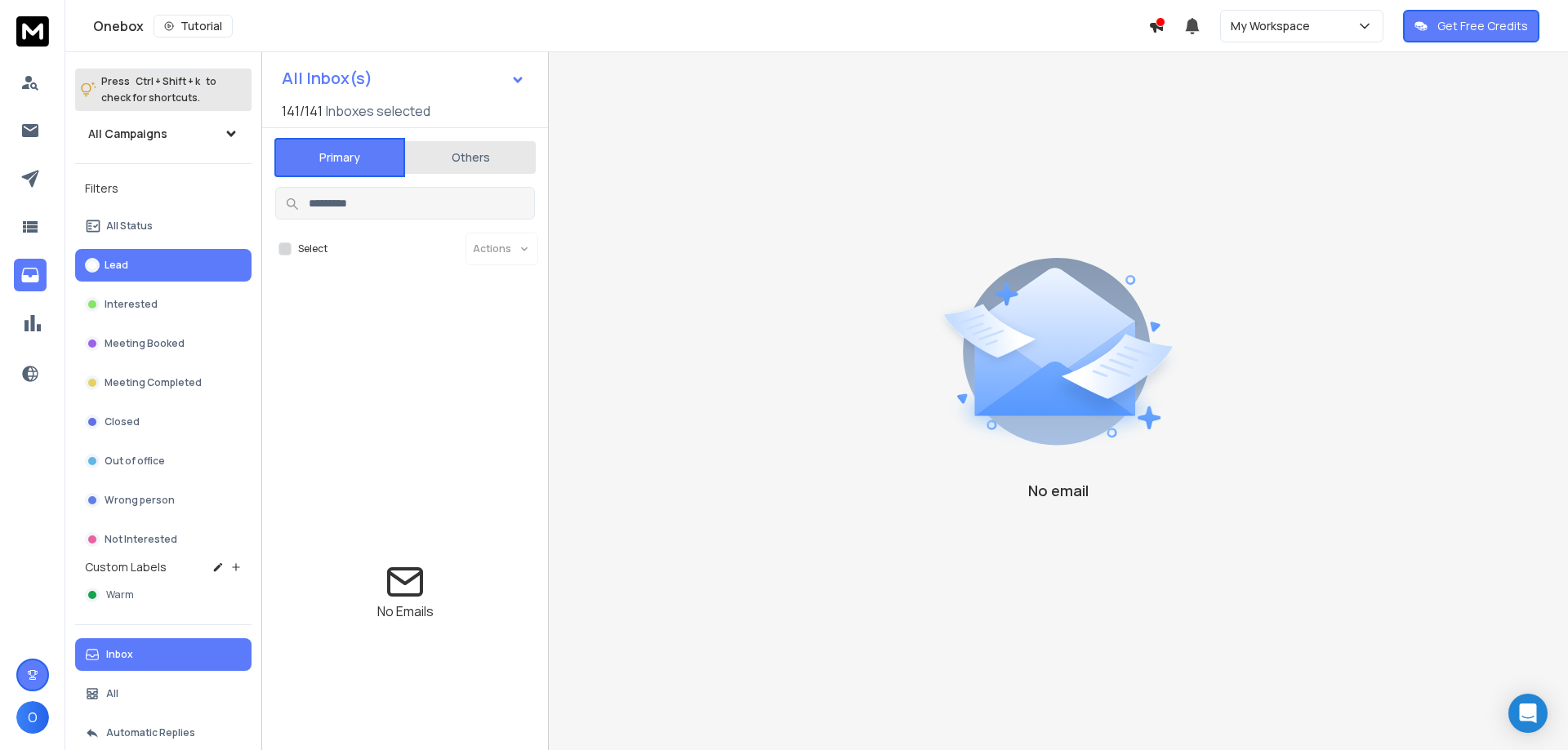
click at [176, 207] on div "Press Ctrl + Shift + k to check for shortcuts. All Campaigns All Campaigns Filt…" at bounding box center [163, 427] width 196 height 750
click at [189, 215] on button "All Status" at bounding box center [163, 226] width 176 height 32
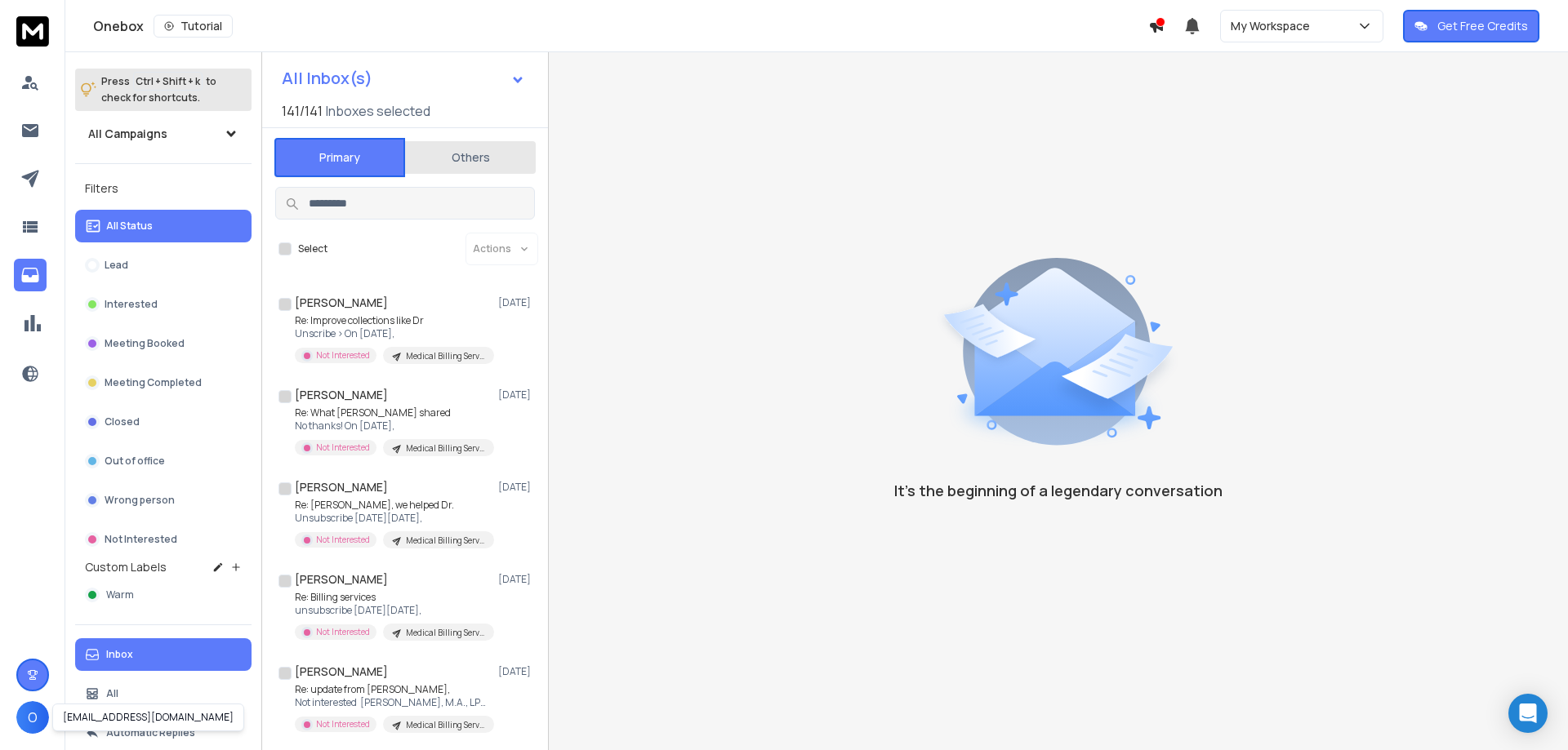
click at [44, 721] on span "O" at bounding box center [32, 717] width 32 height 32
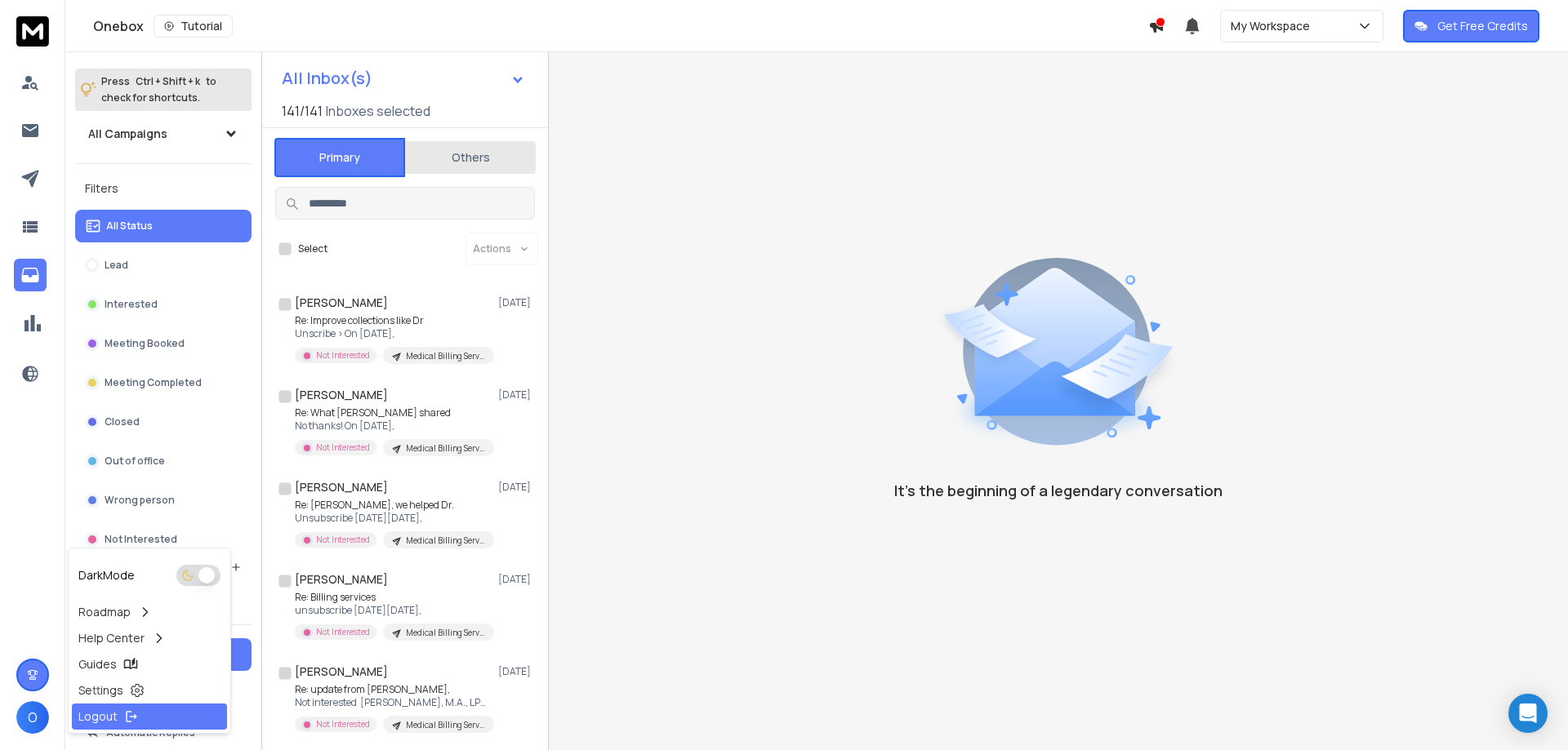
click at [125, 706] on div "Logout" at bounding box center [150, 717] width 155 height 27
